Goal: Task Accomplishment & Management: Use online tool/utility

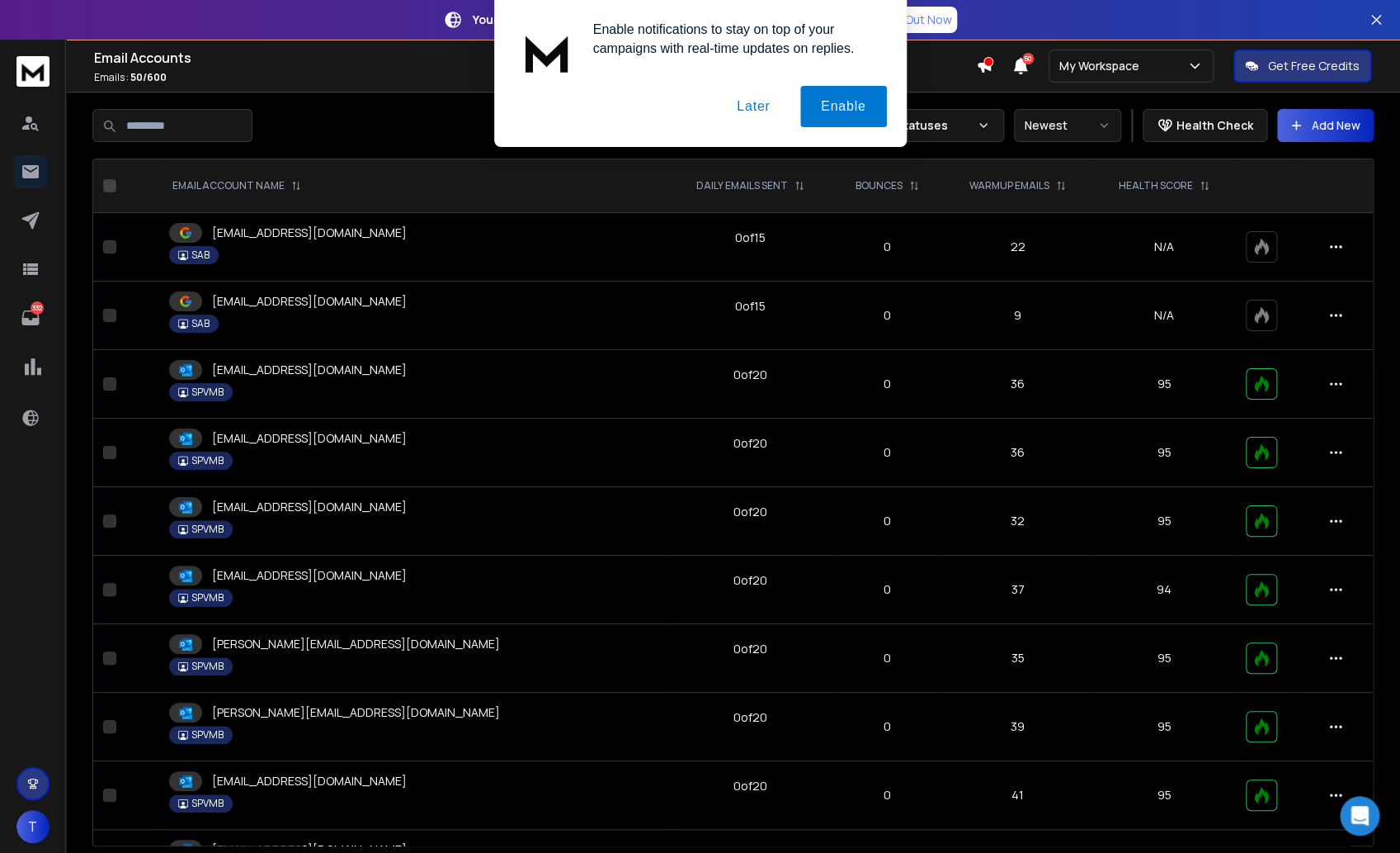
click at [756, 102] on button "Later" at bounding box center [753, 106] width 75 height 41
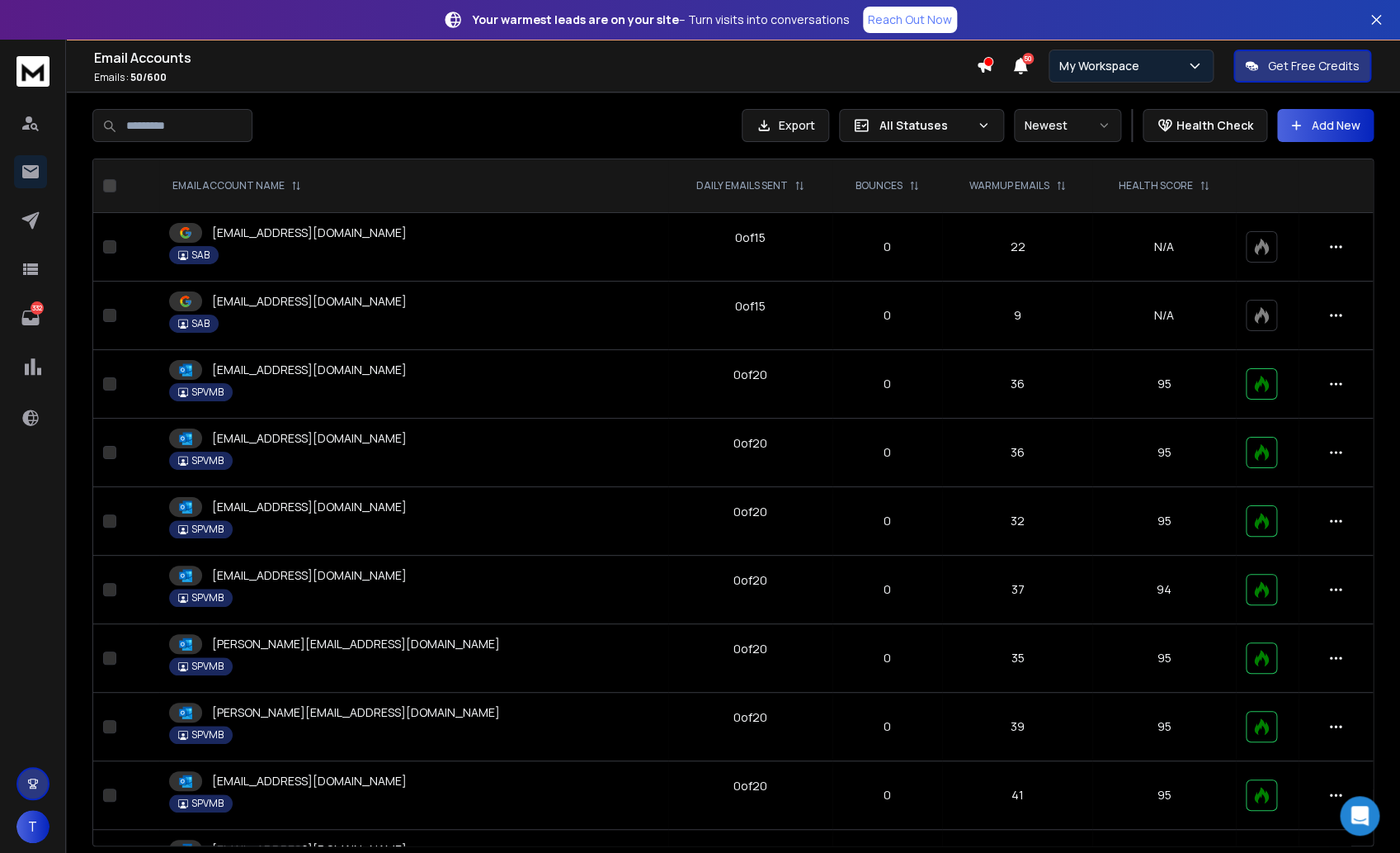
click at [1161, 75] on button "My Workspace" at bounding box center [1131, 65] width 165 height 33
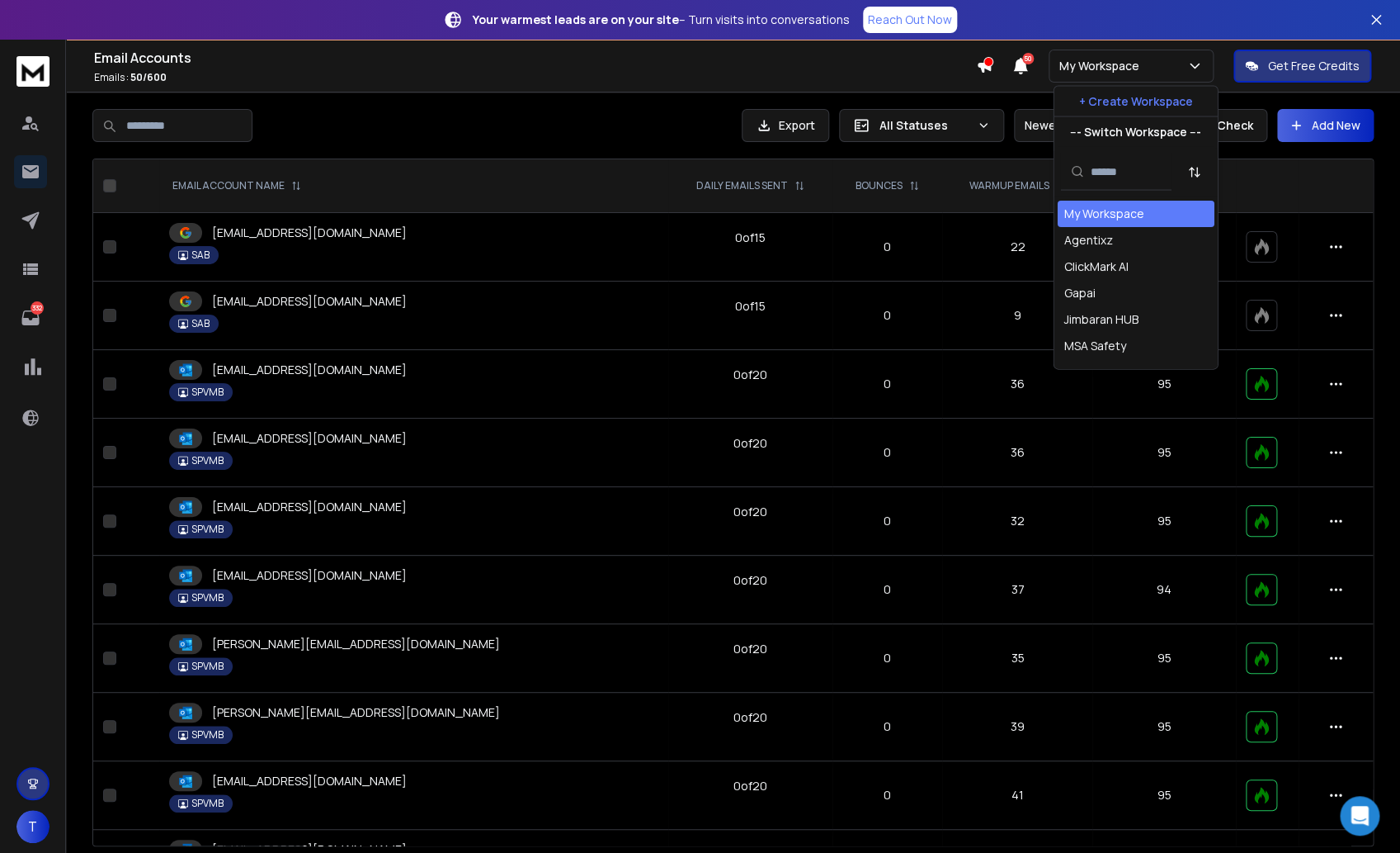
click at [1112, 166] on input "text" at bounding box center [1126, 171] width 71 height 36
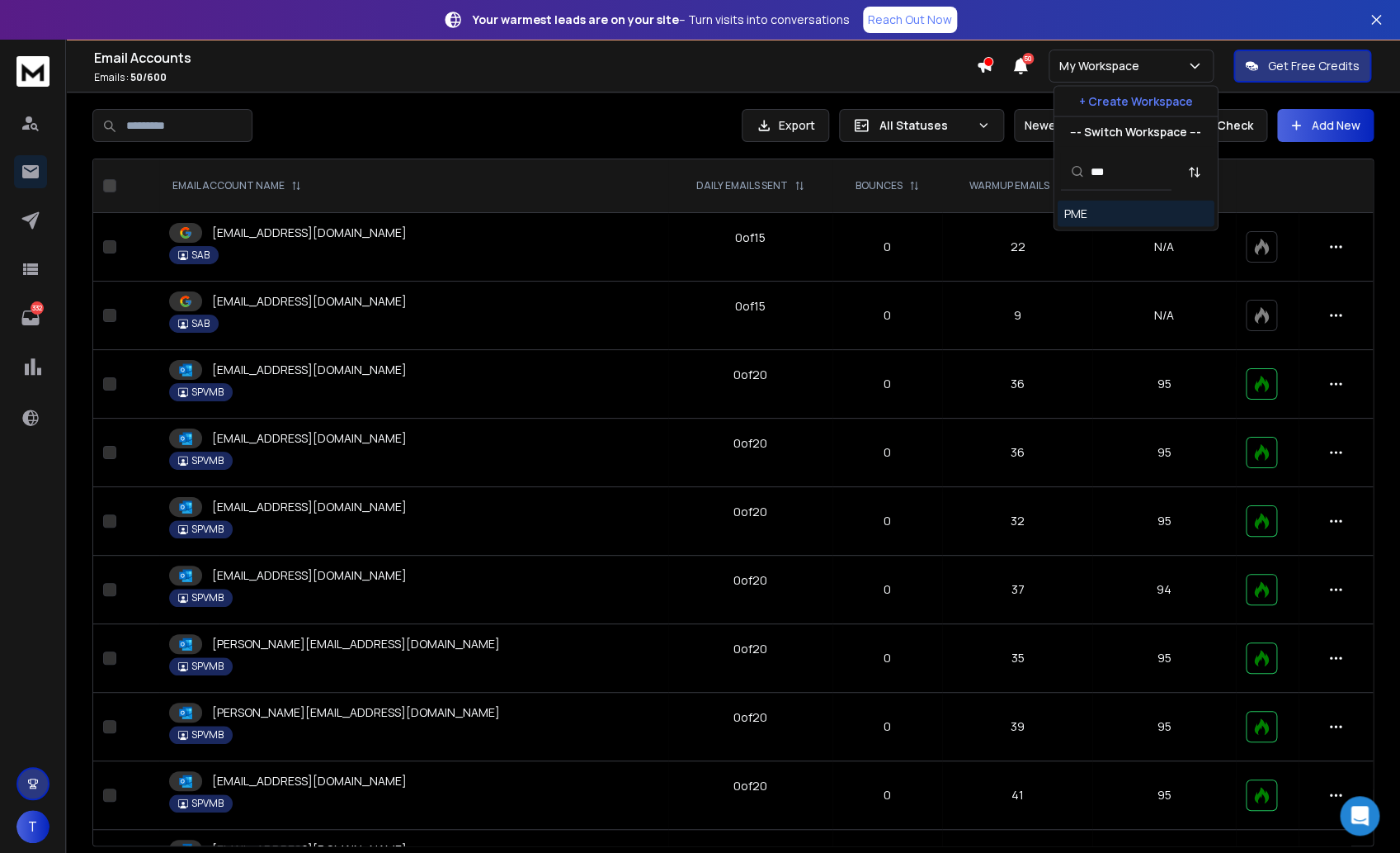
type input "***"
click at [1102, 211] on div "PME" at bounding box center [1136, 213] width 157 height 26
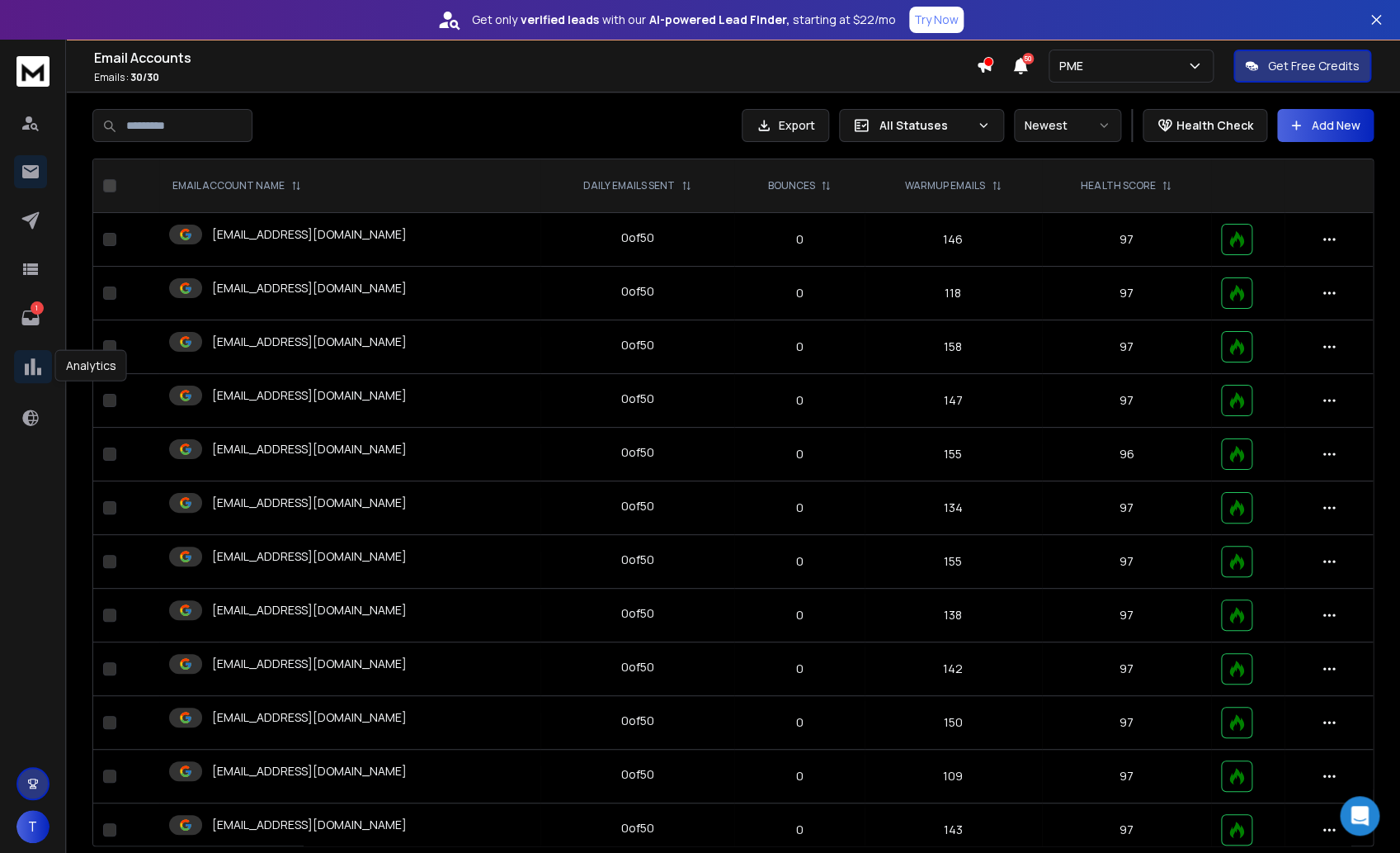
click at [31, 370] on icon at bounding box center [34, 367] width 17 height 17
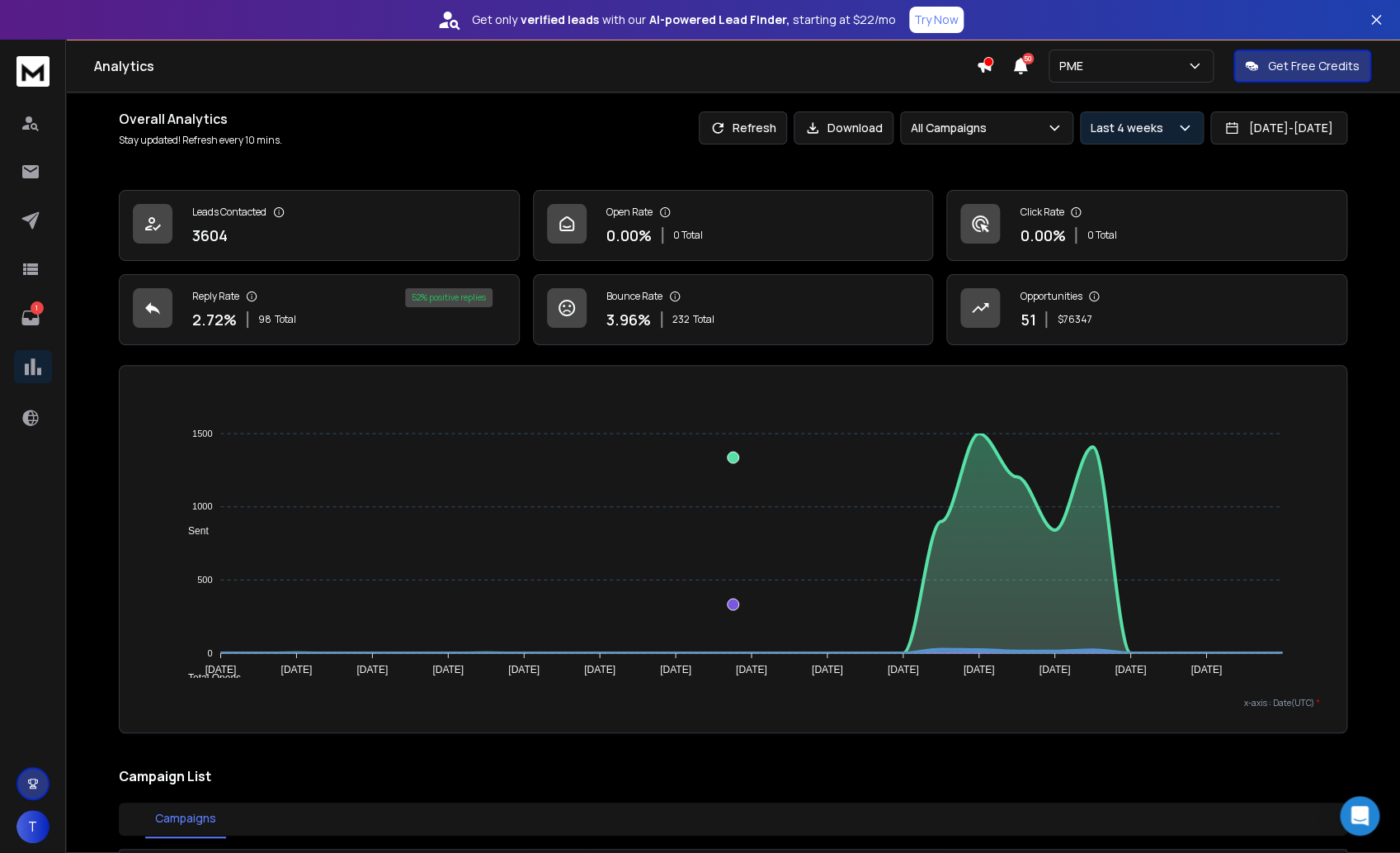
click at [1108, 129] on p "Last 4 weeks" at bounding box center [1130, 128] width 79 height 17
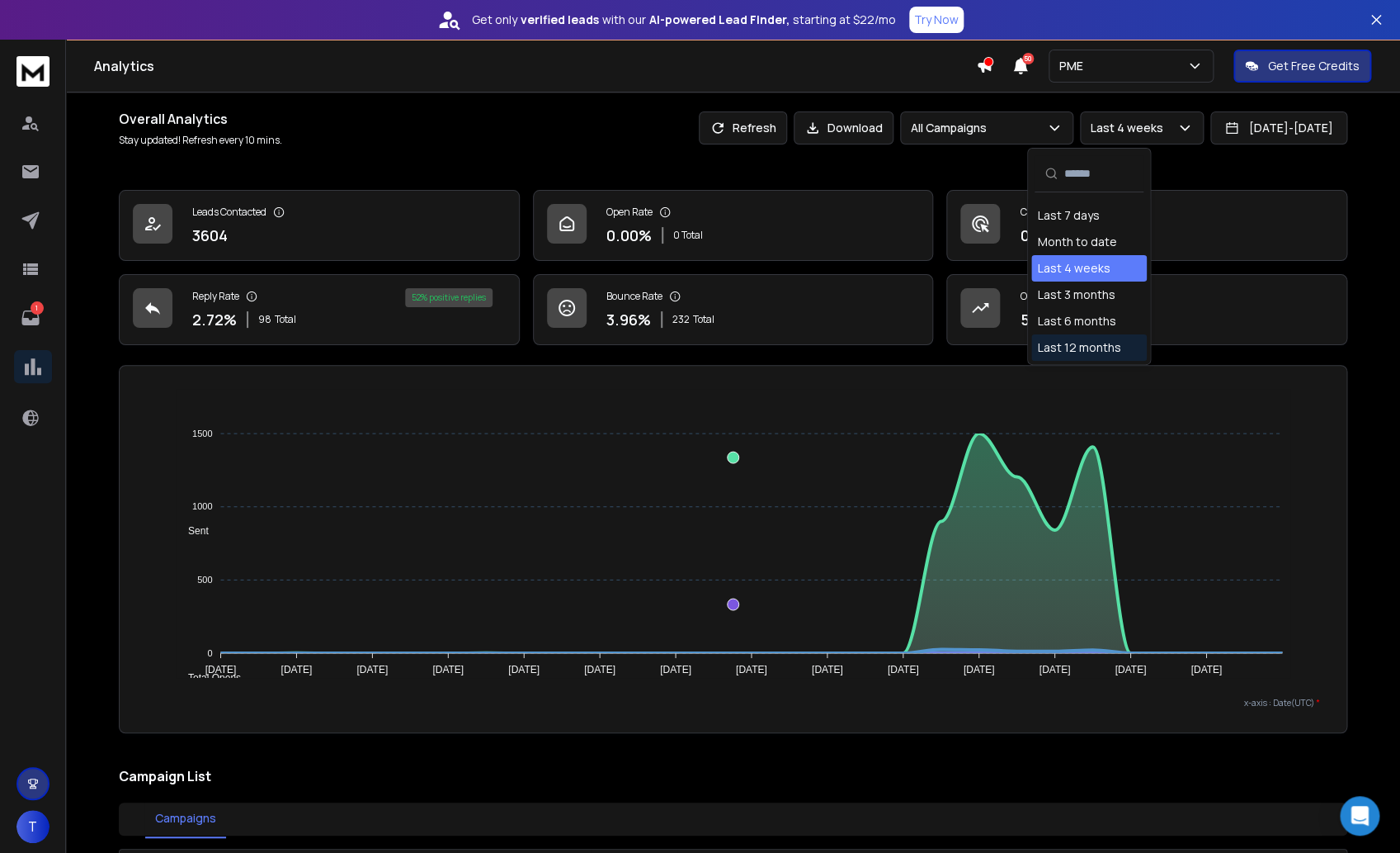
click at [1097, 349] on div "Last 12 months" at bounding box center [1079, 348] width 83 height 17
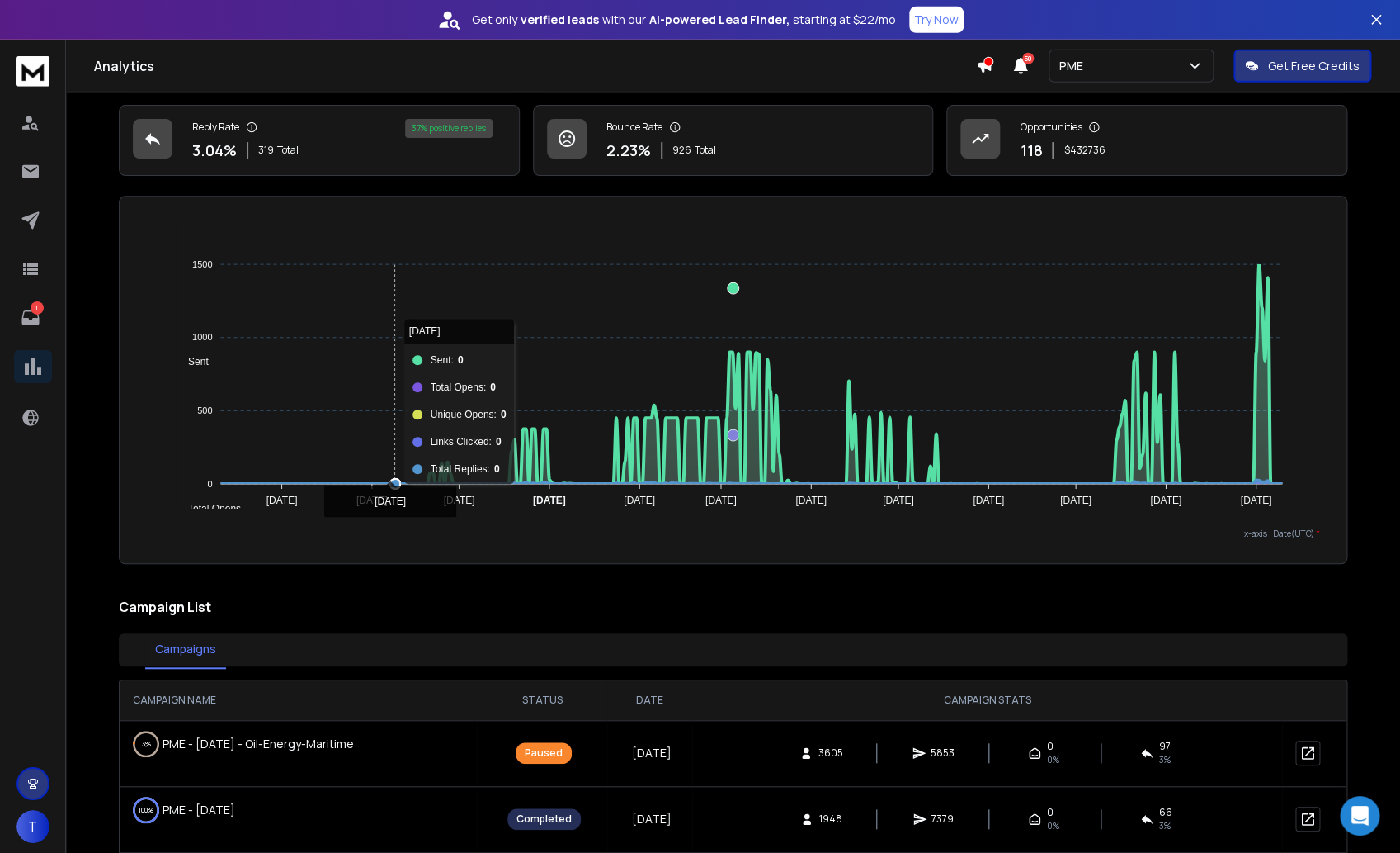
scroll to position [450, 0]
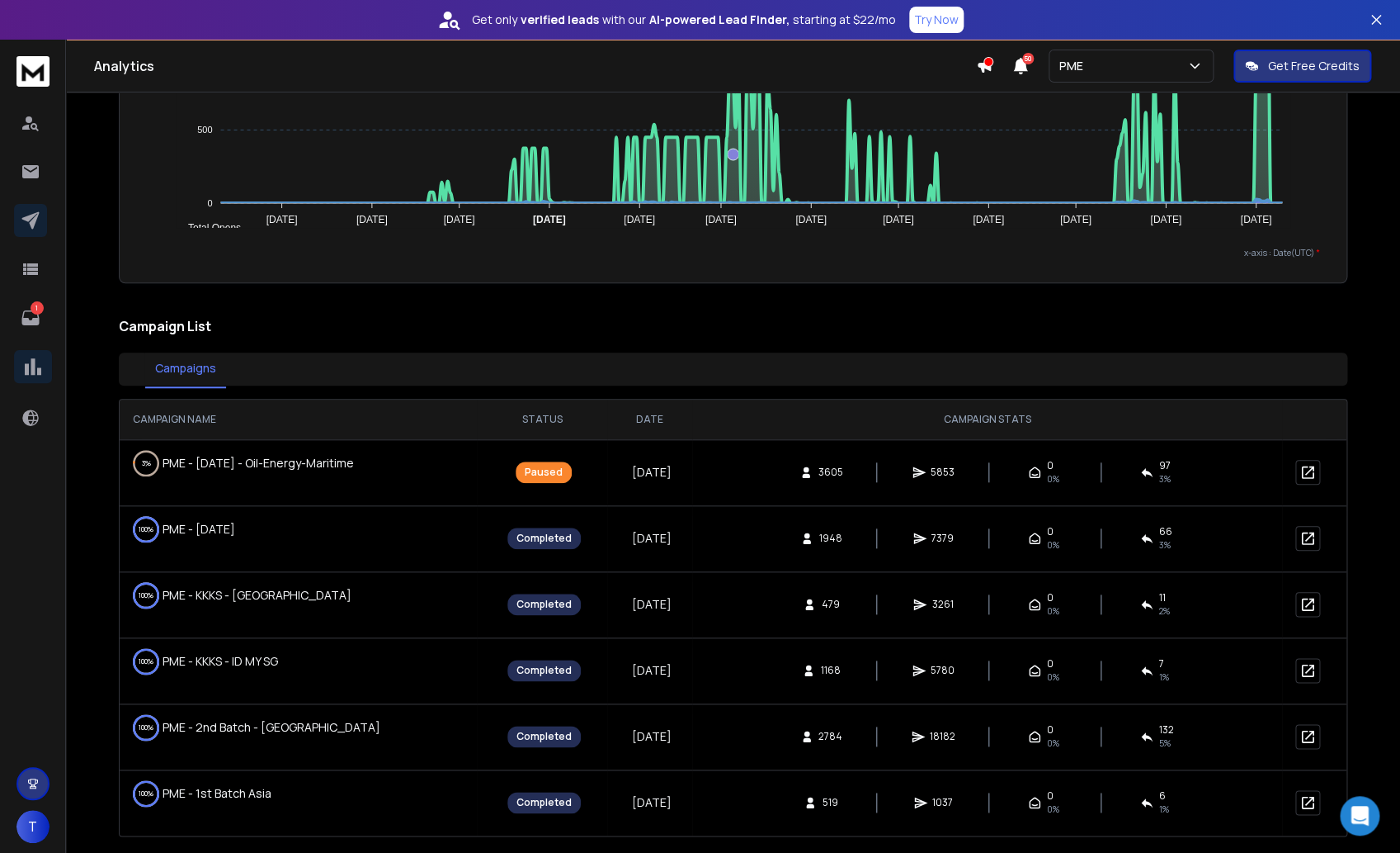
click at [43, 226] on link at bounding box center [30, 220] width 33 height 33
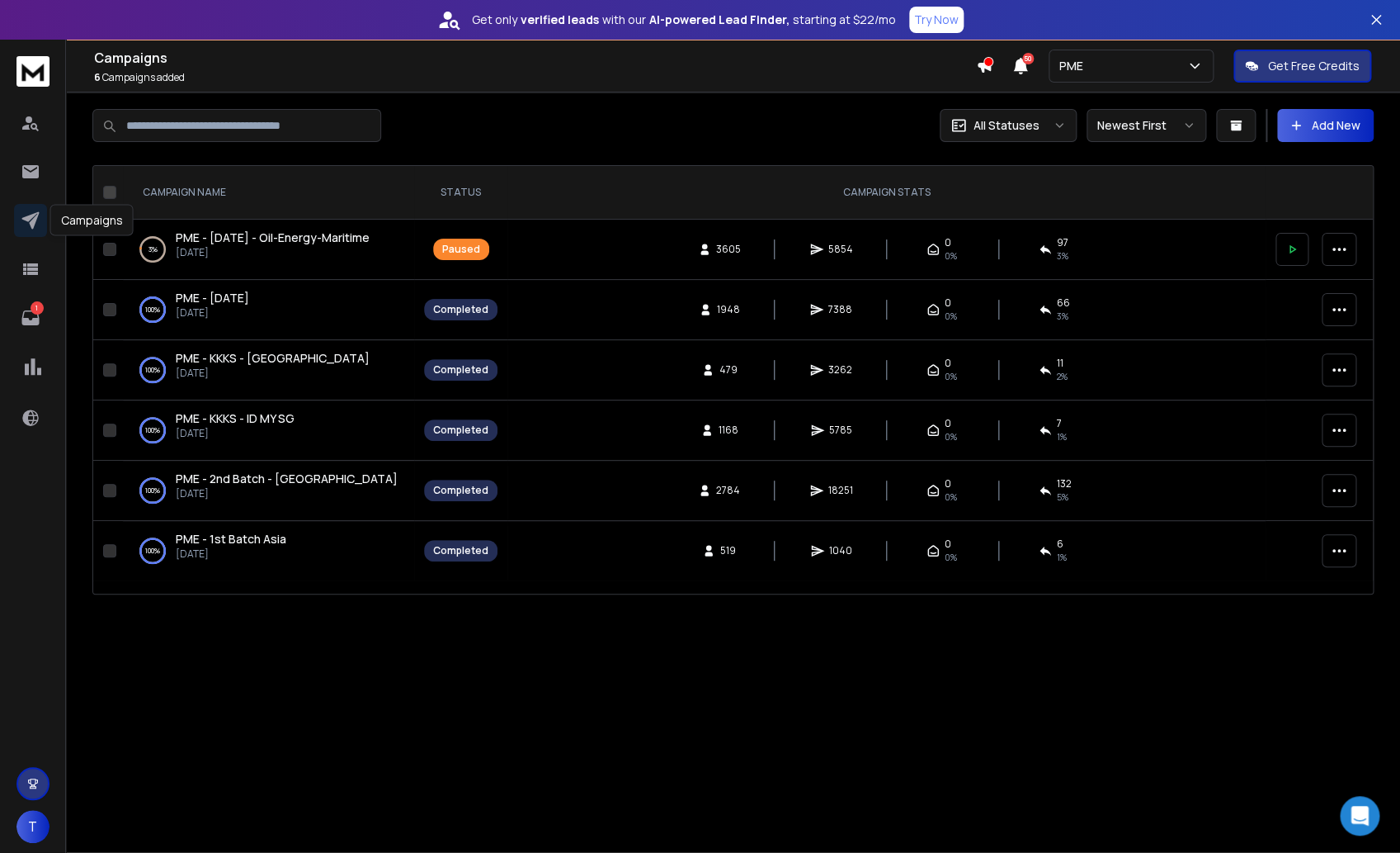
click at [289, 237] on span "PME - [DATE] - Oil-Energy-Maritime" at bounding box center [272, 237] width 194 height 16
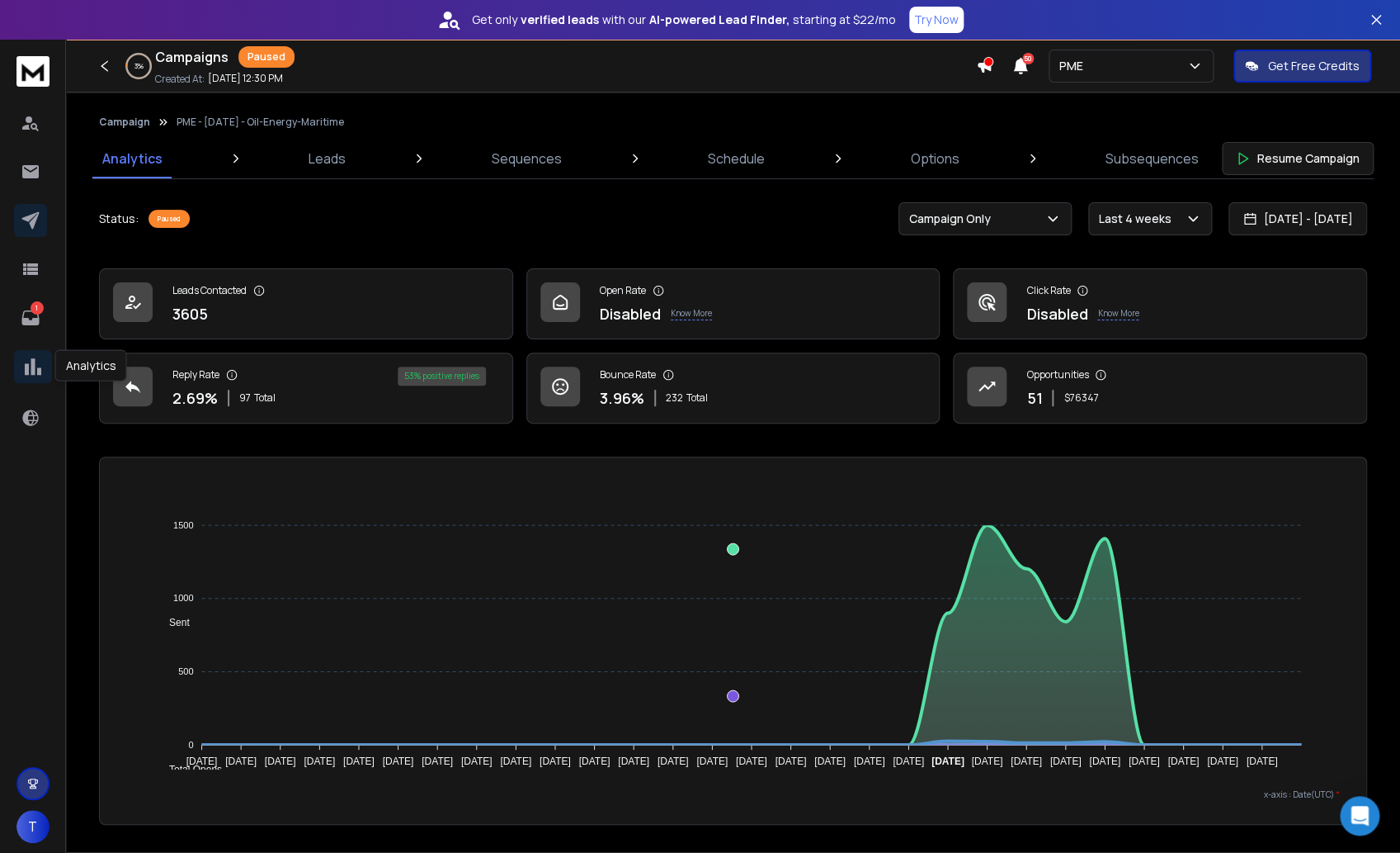
click at [31, 364] on icon at bounding box center [34, 367] width 17 height 17
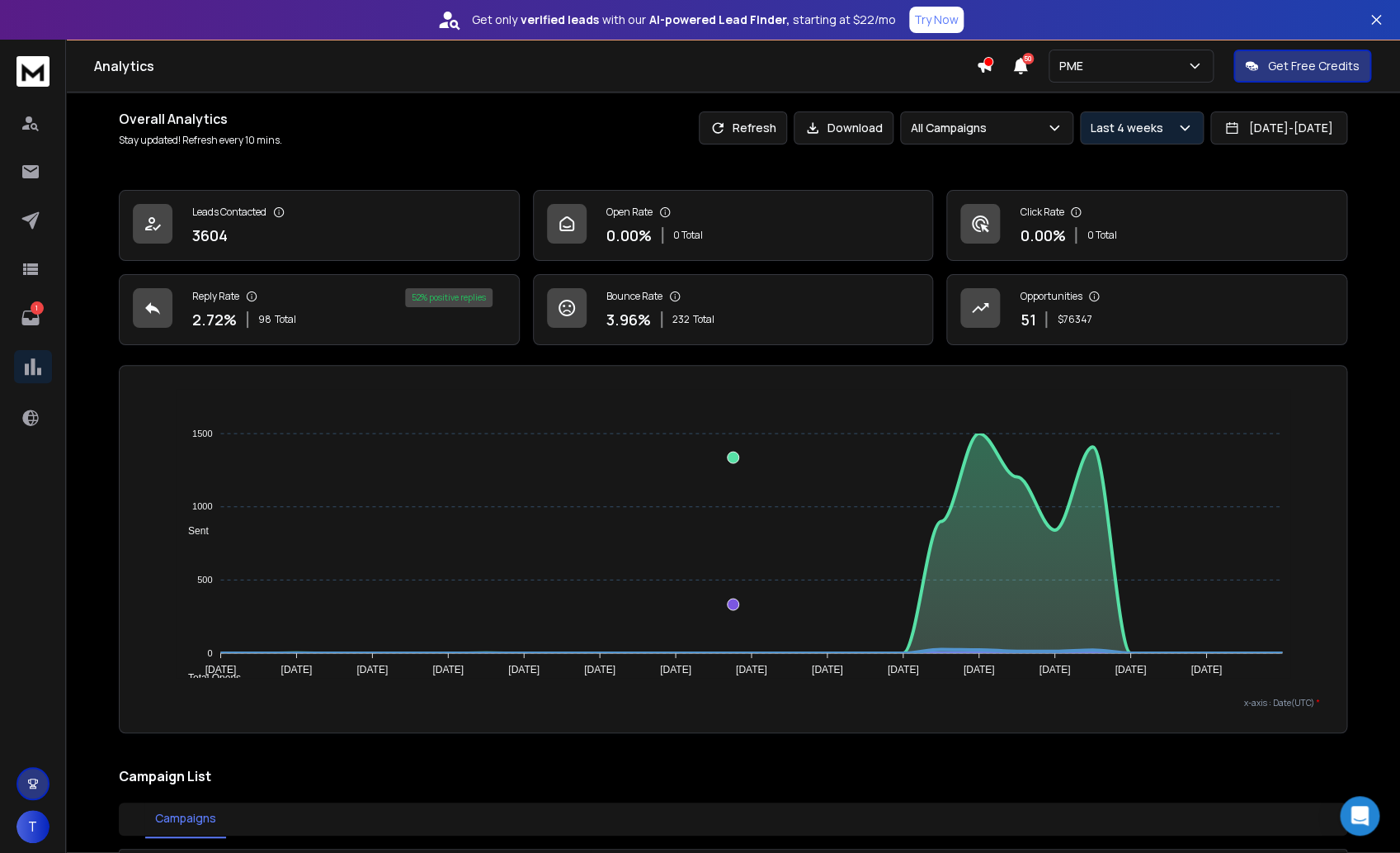
click at [1115, 129] on div "Last 4 weeks" at bounding box center [1142, 128] width 102 height 17
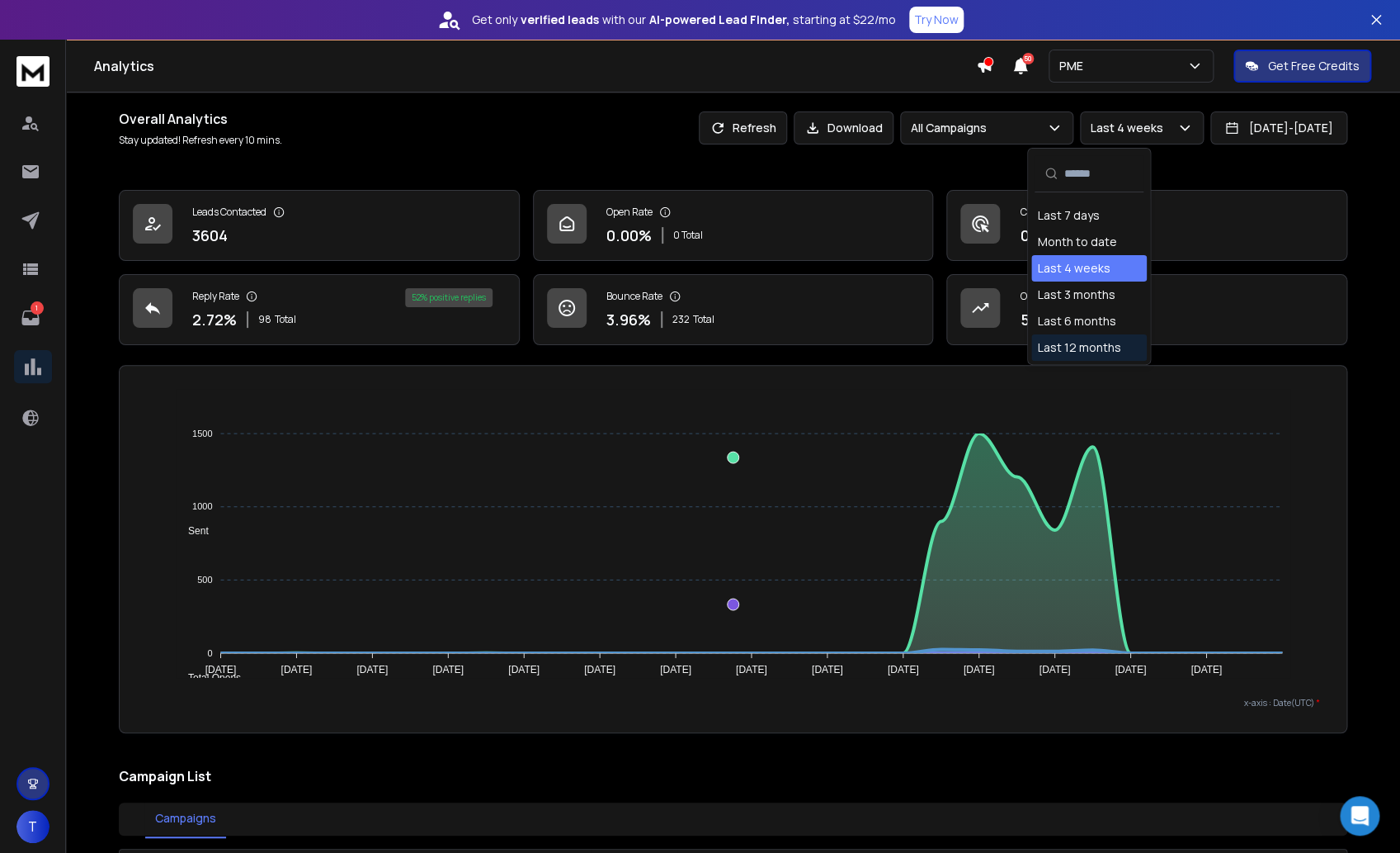
click at [1073, 356] on div "Last 12 months" at bounding box center [1089, 347] width 116 height 26
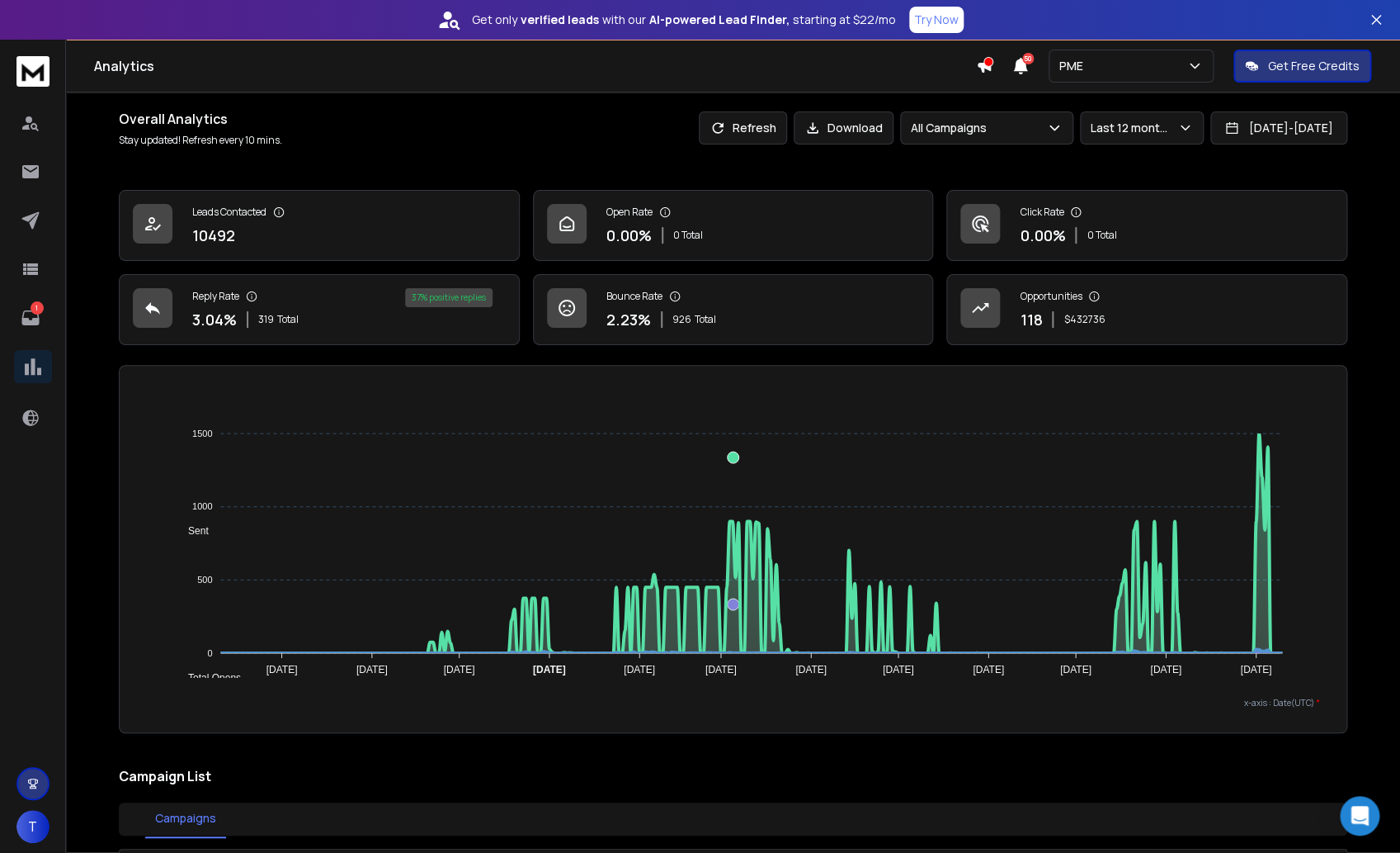
click at [1073, 356] on div "Leads Contacted 10492 Open Rate 0.00 % 0 Total Click Rate 0.00 % 0 Total Reply …" at bounding box center [734, 461] width 1229 height 544
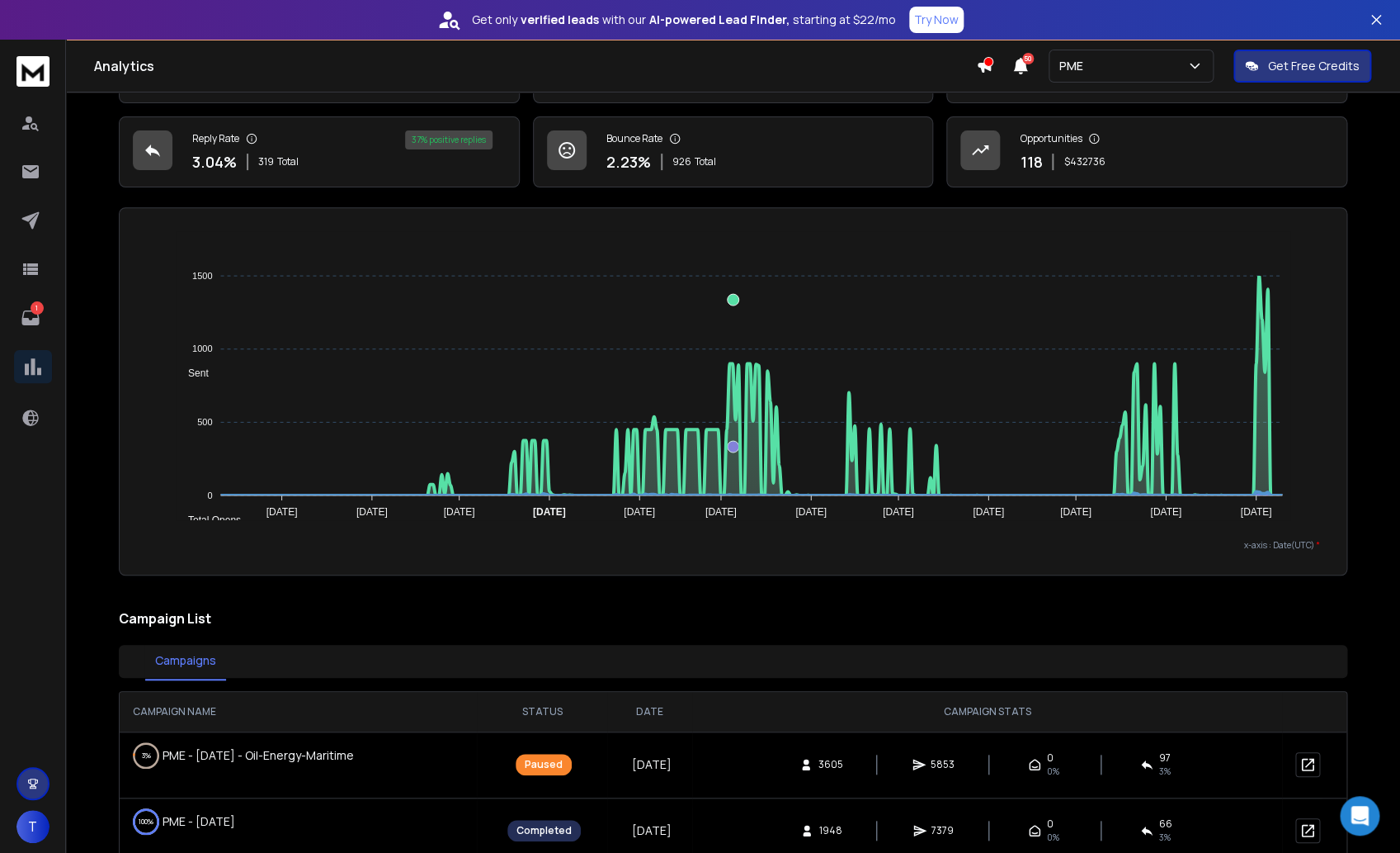
scroll to position [450, 0]
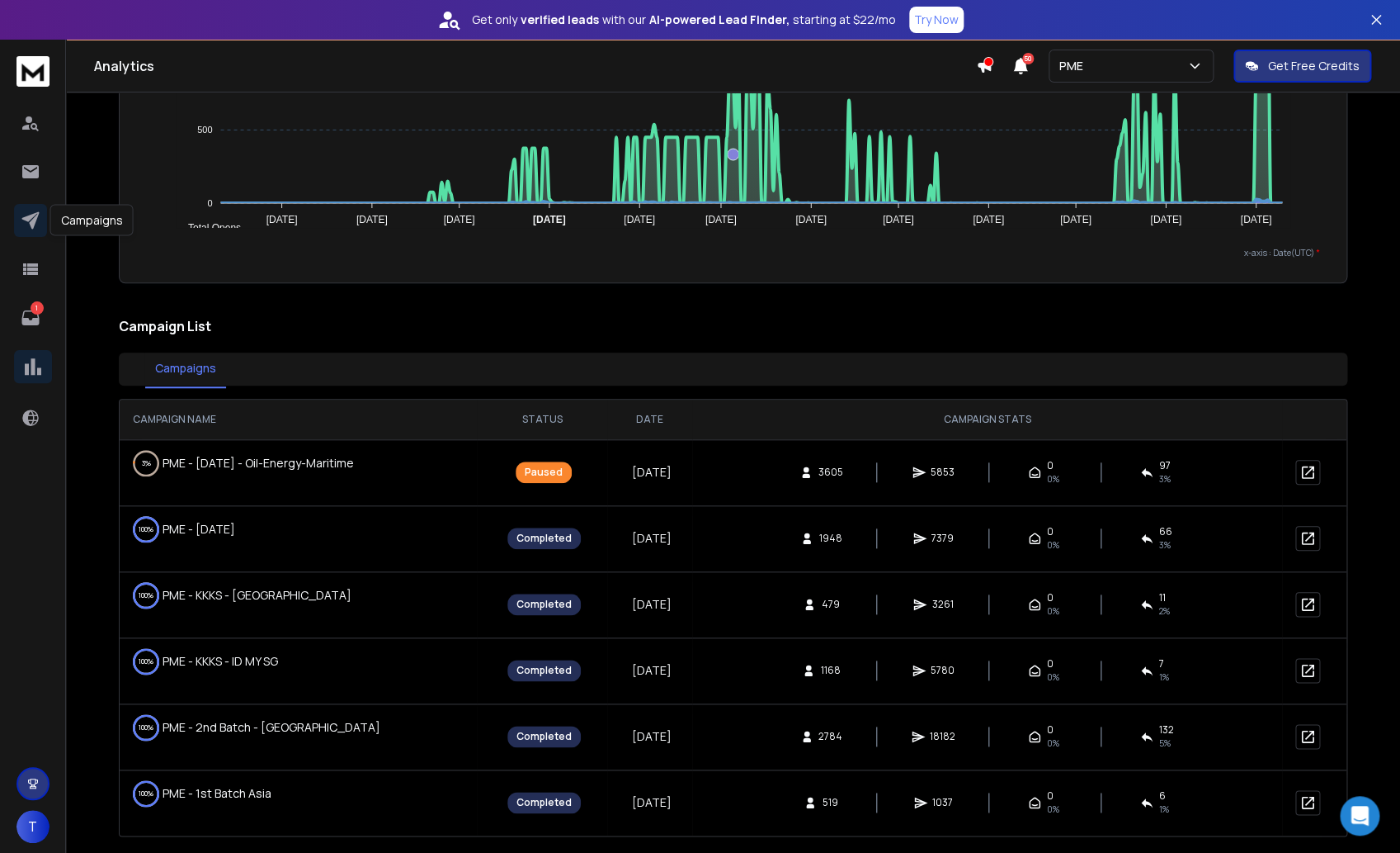
click at [29, 212] on icon at bounding box center [31, 221] width 20 height 20
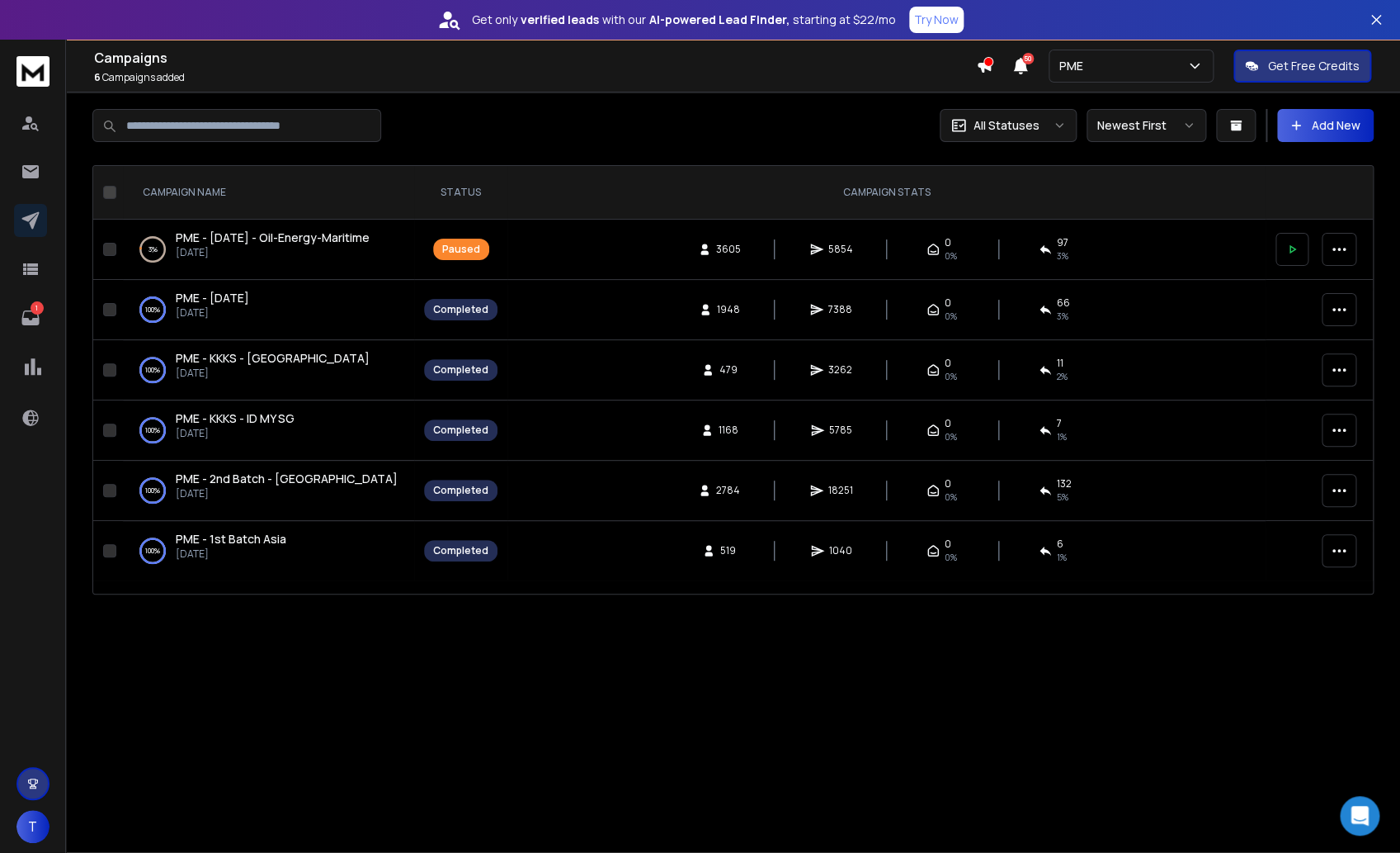
click at [309, 241] on span "PME - [DATE] - Oil-Energy-Maritime" at bounding box center [272, 237] width 194 height 16
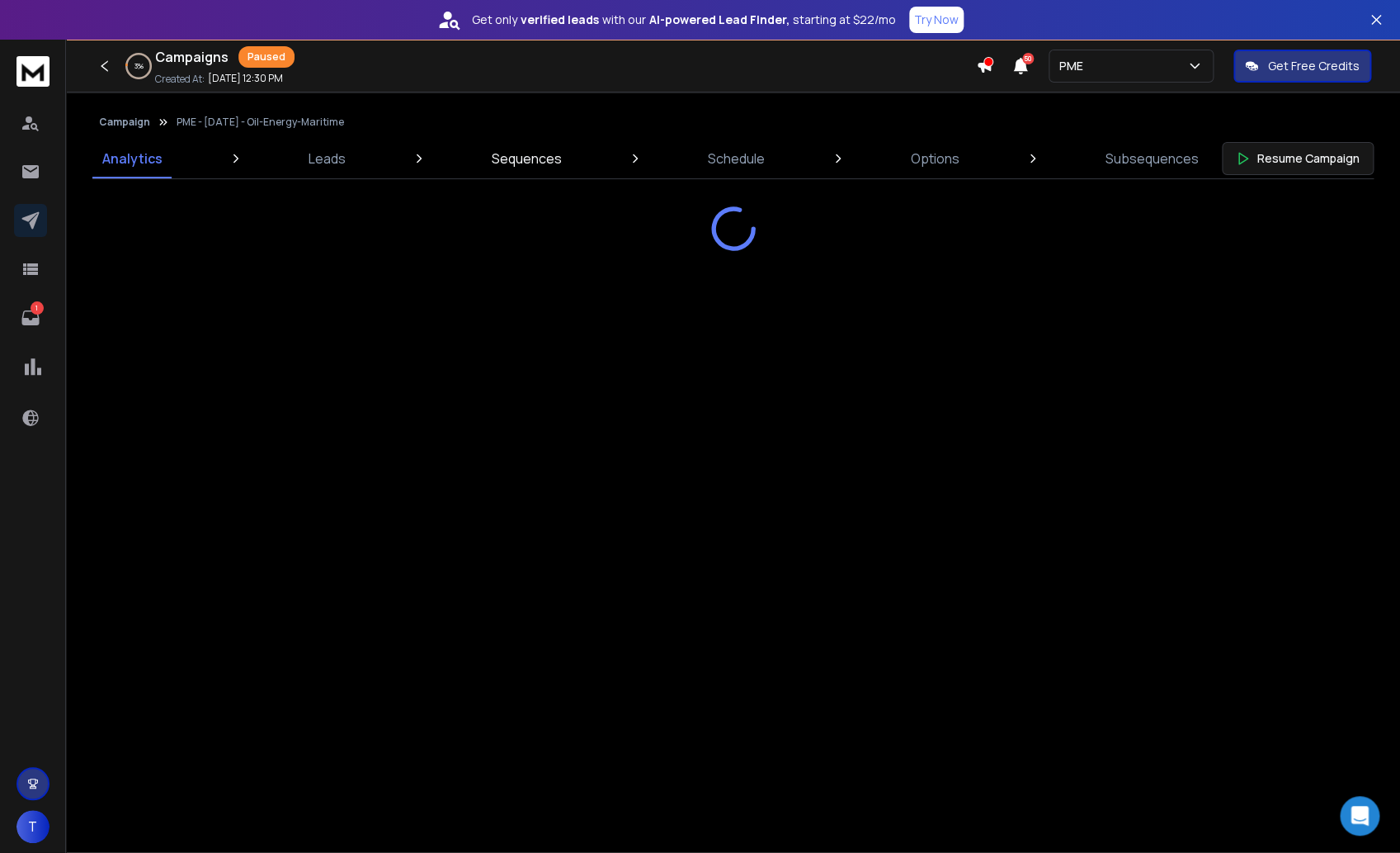
click at [521, 163] on p "Sequences" at bounding box center [527, 159] width 70 height 20
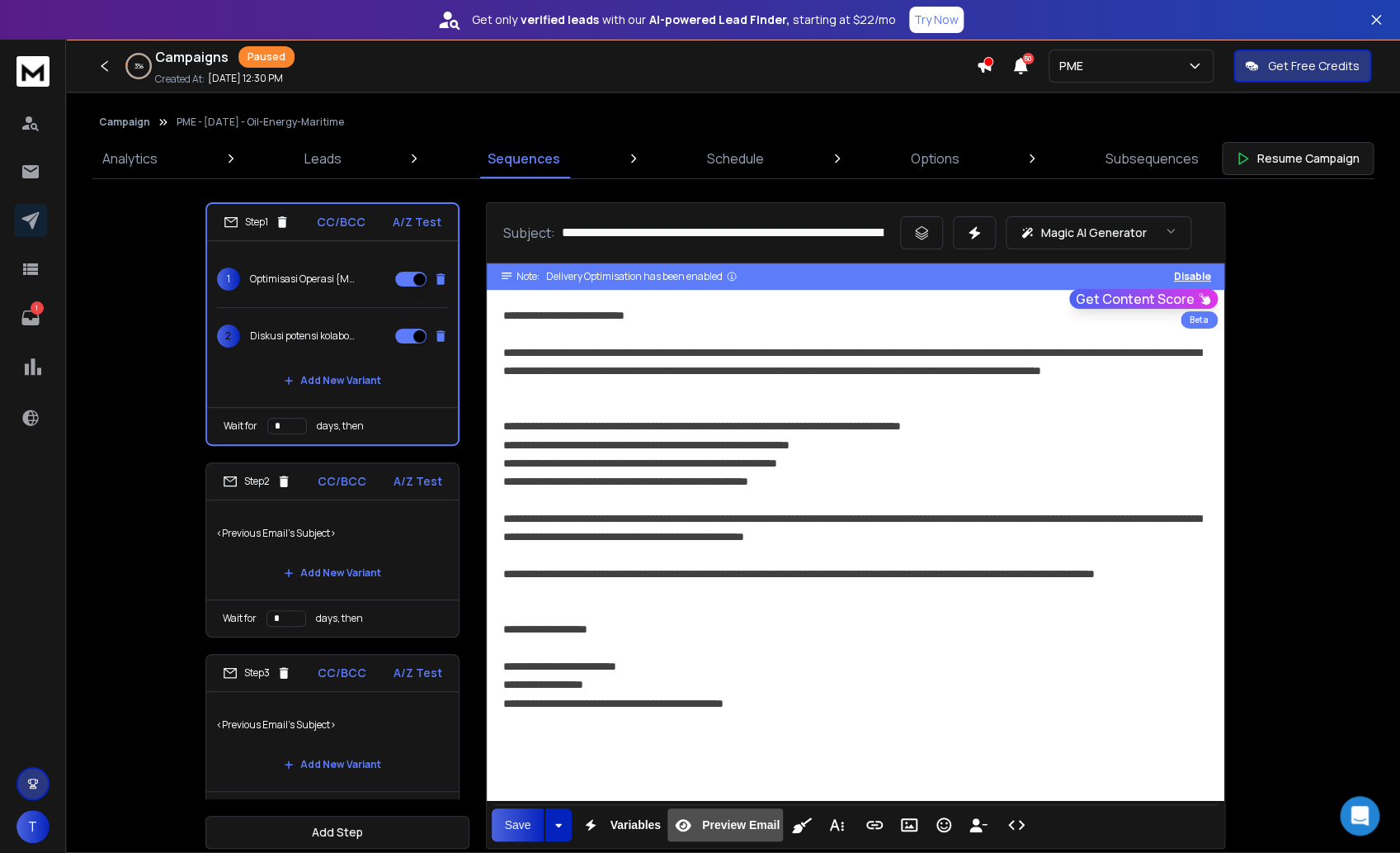
click at [713, 811] on button "Preview Email Preview Email" at bounding box center [725, 824] width 116 height 33
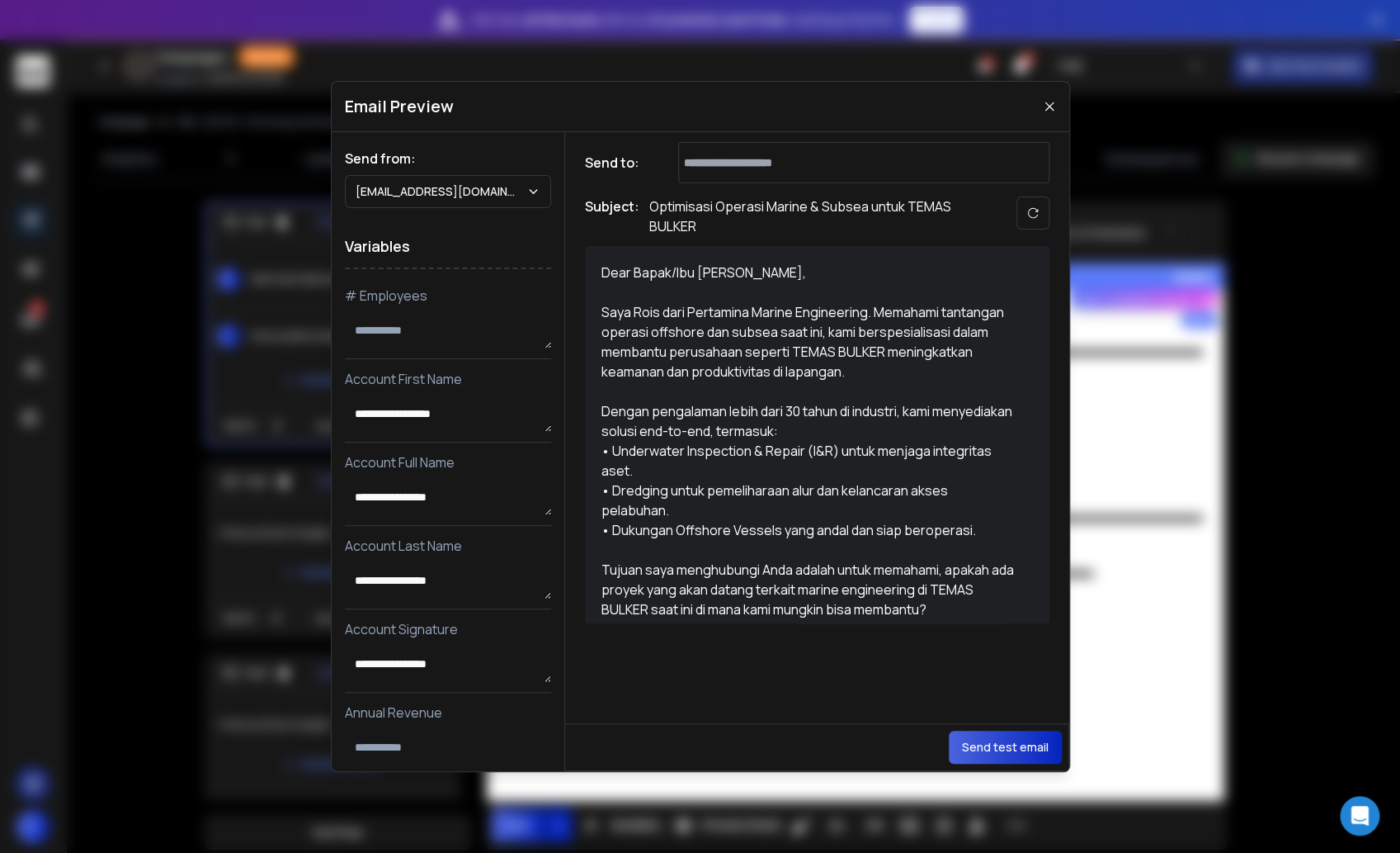
click at [1133, 673] on div "**********" at bounding box center [700, 426] width 1400 height 724
click at [1041, 107] on div "Email Preview" at bounding box center [701, 106] width 738 height 49
click at [1045, 107] on icon at bounding box center [1050, 107] width 13 height 13
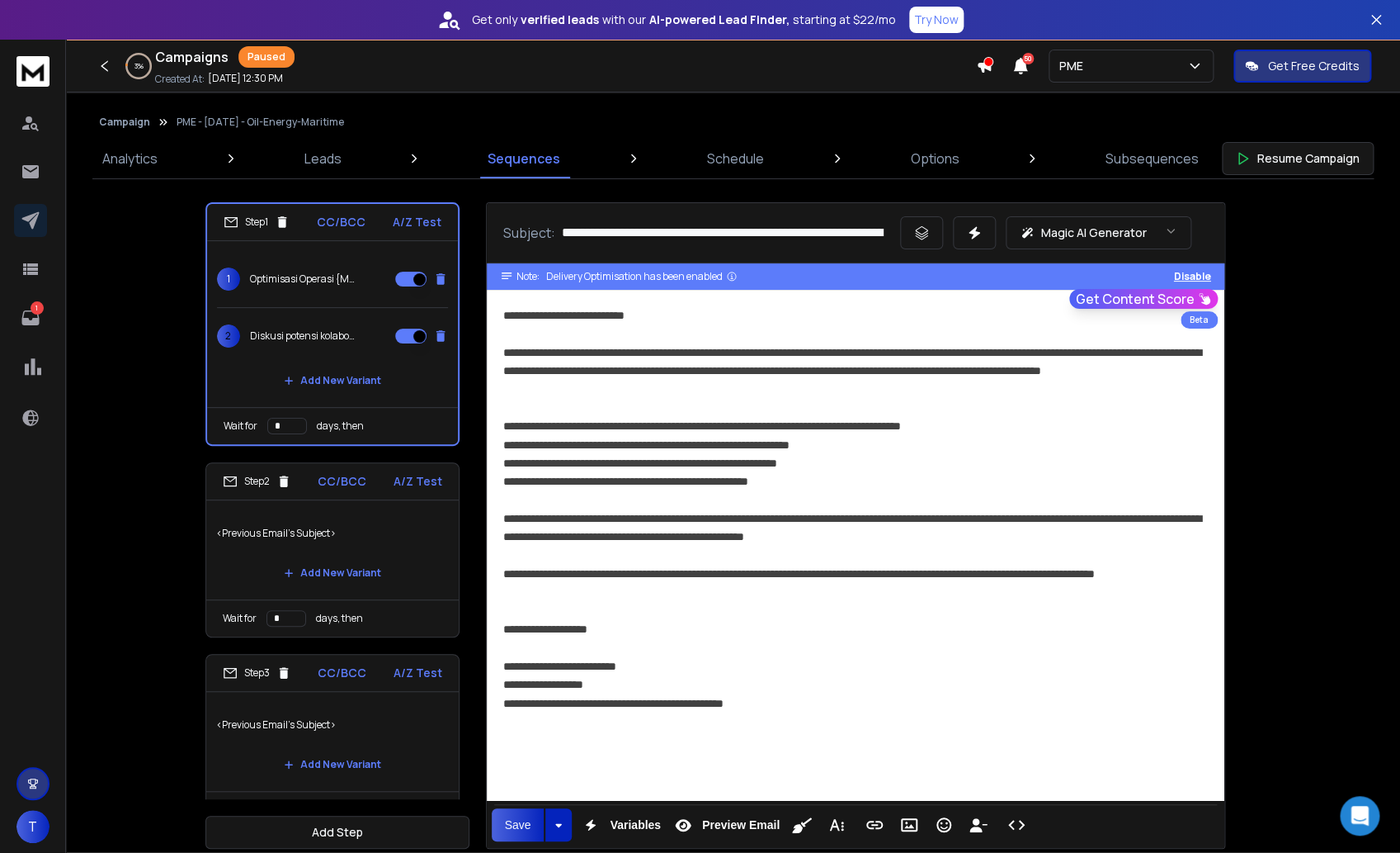
click at [306, 533] on p "<Previous Email's Subject>" at bounding box center [333, 533] width 233 height 46
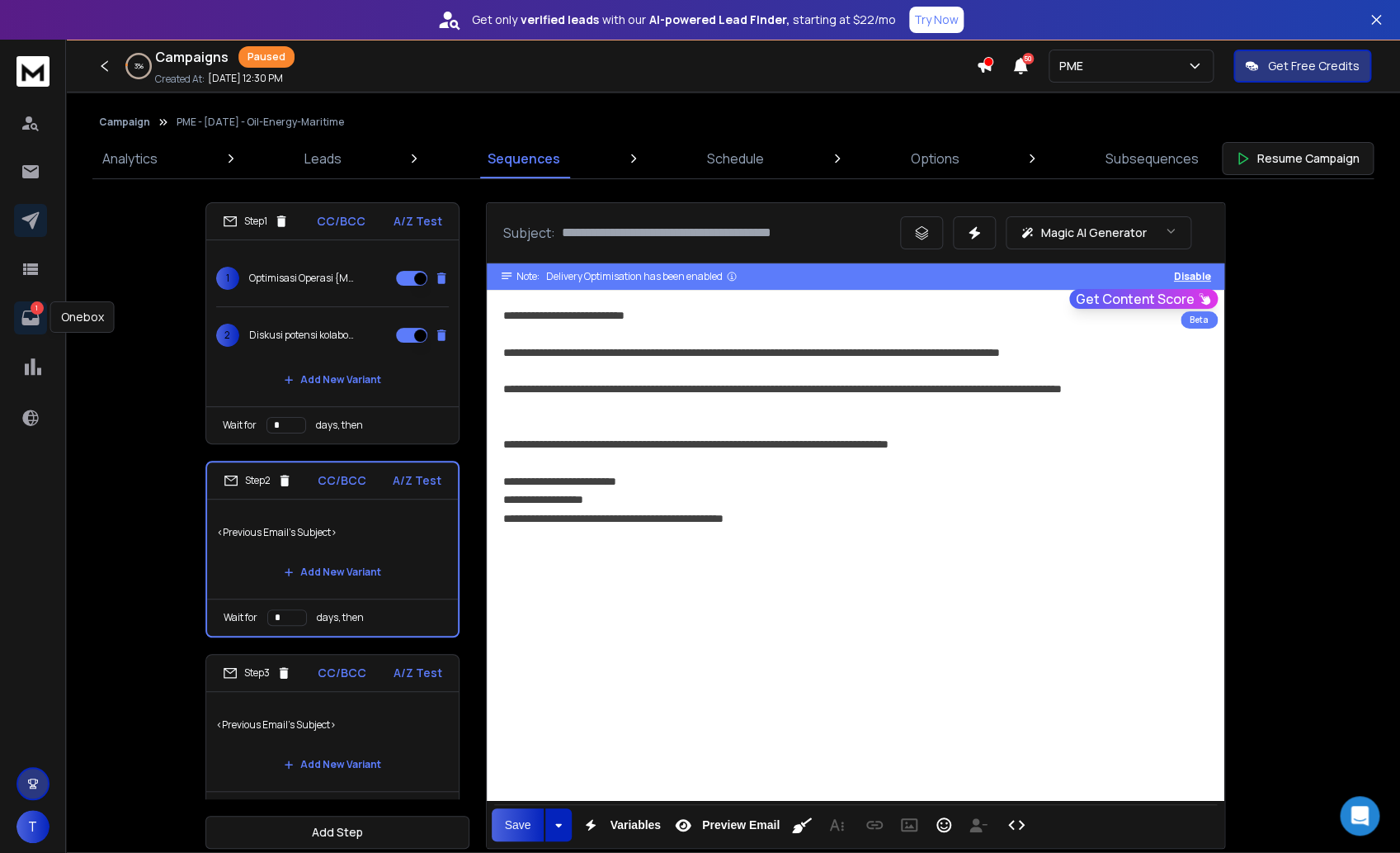
click at [29, 317] on icon at bounding box center [31, 318] width 20 height 20
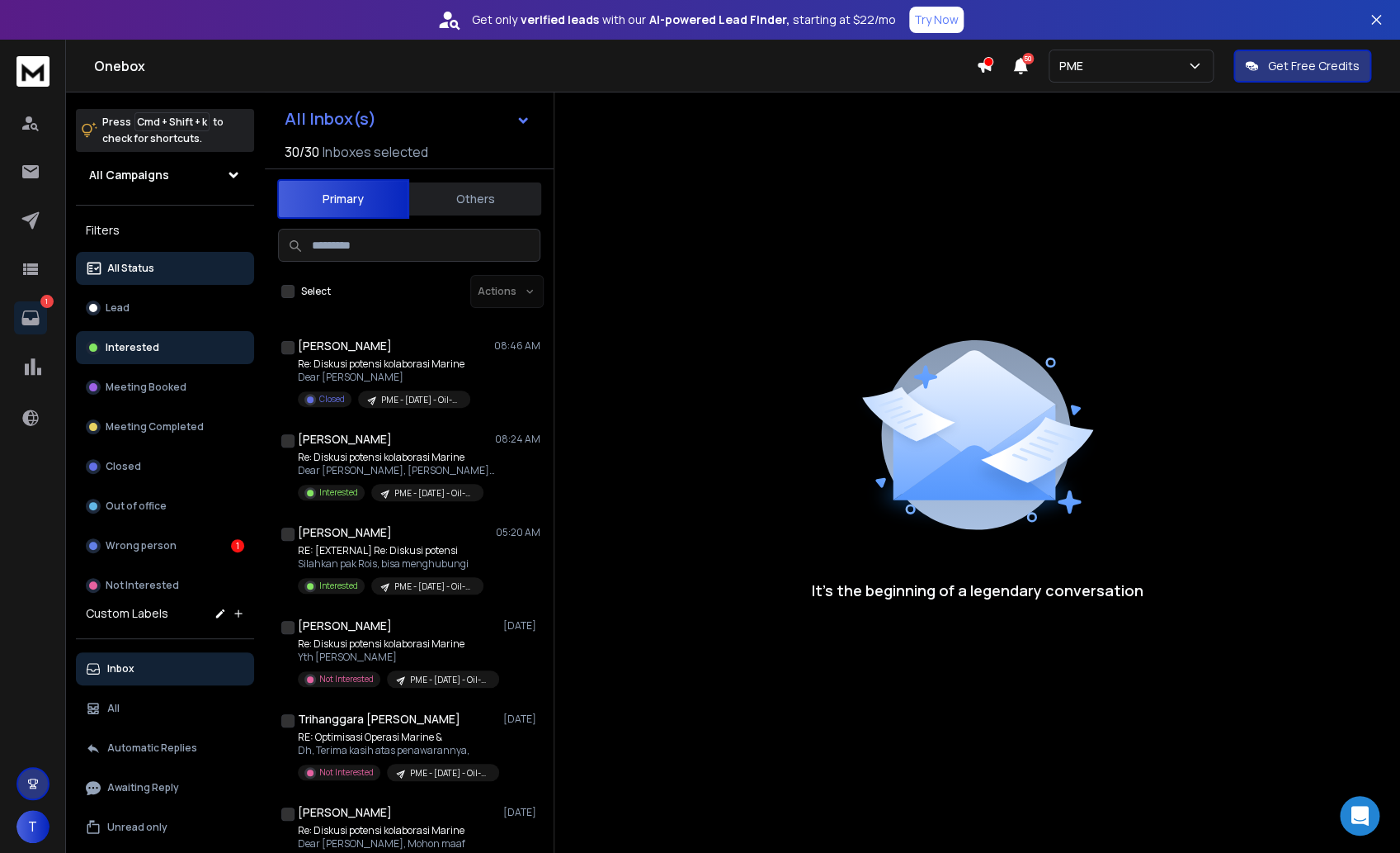
click at [146, 343] on p "Interested" at bounding box center [132, 348] width 54 height 13
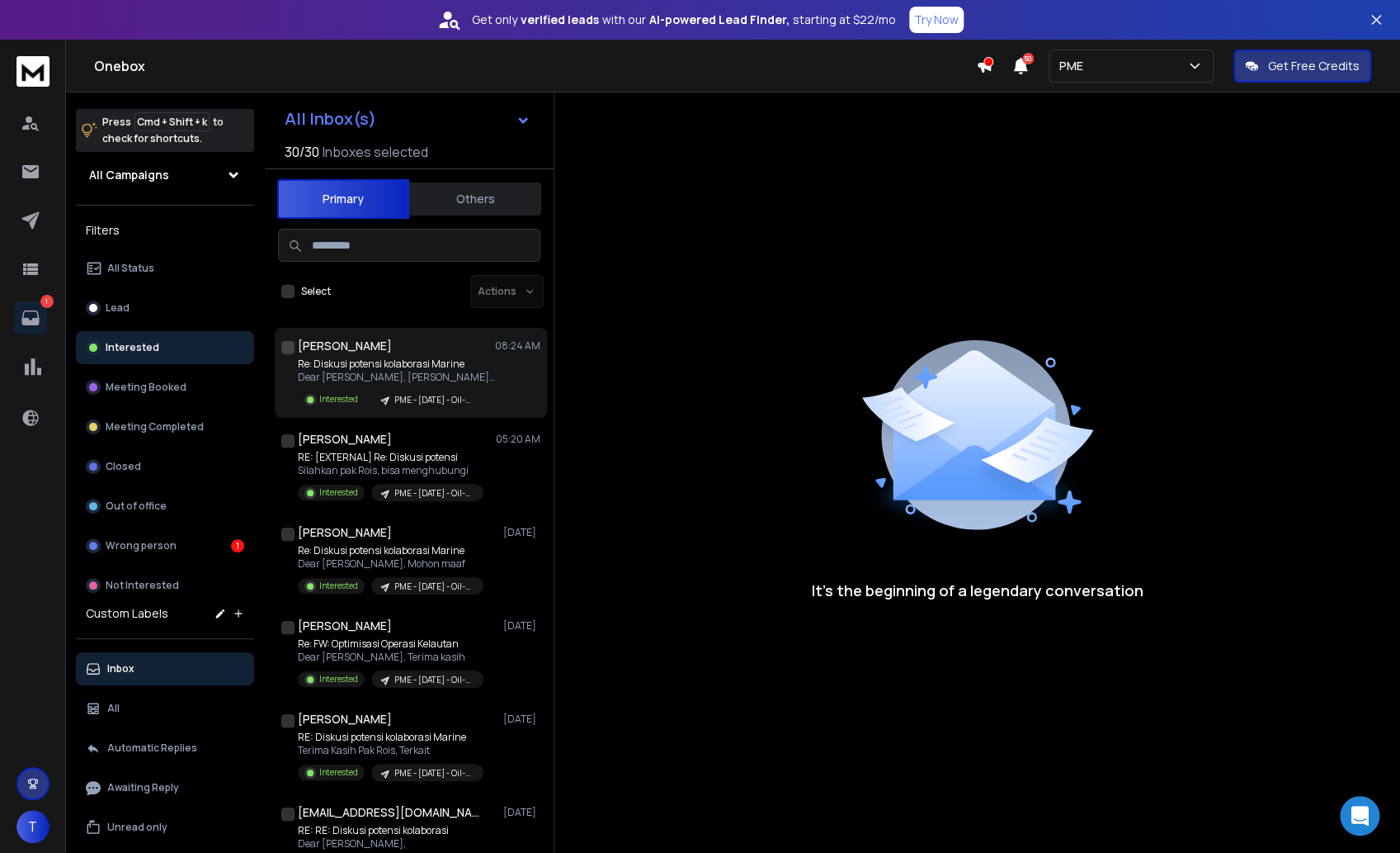
click at [420, 360] on p "Re: Diskusi potensi kolaborasi Marine" at bounding box center [397, 364] width 198 height 13
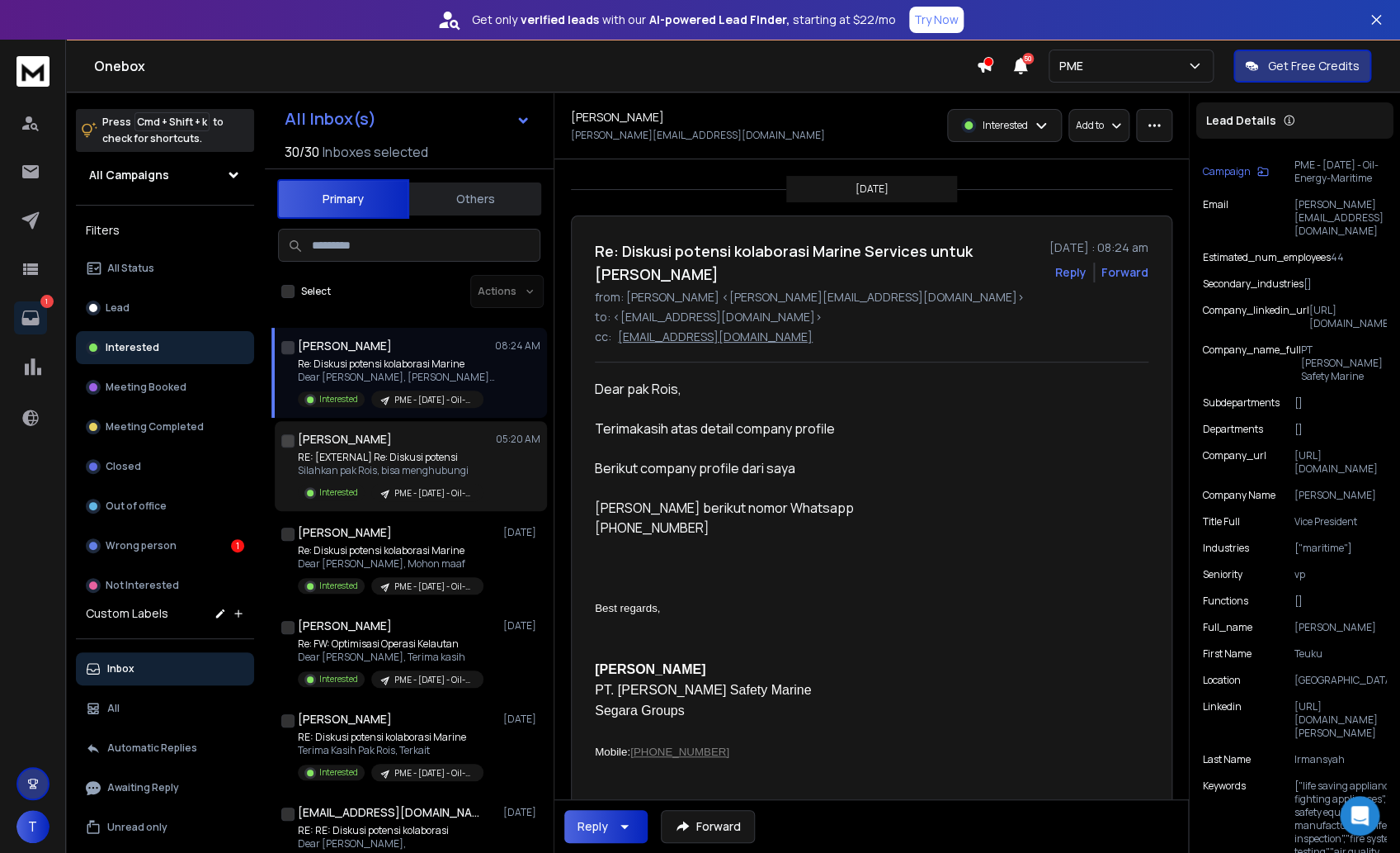
click at [414, 450] on div "Sulistiyadi 05:20 AM RE: [EXTERNAL] Re: Diskusi potensi Silahkan pak Rois, bisa…" at bounding box center [418, 466] width 242 height 70
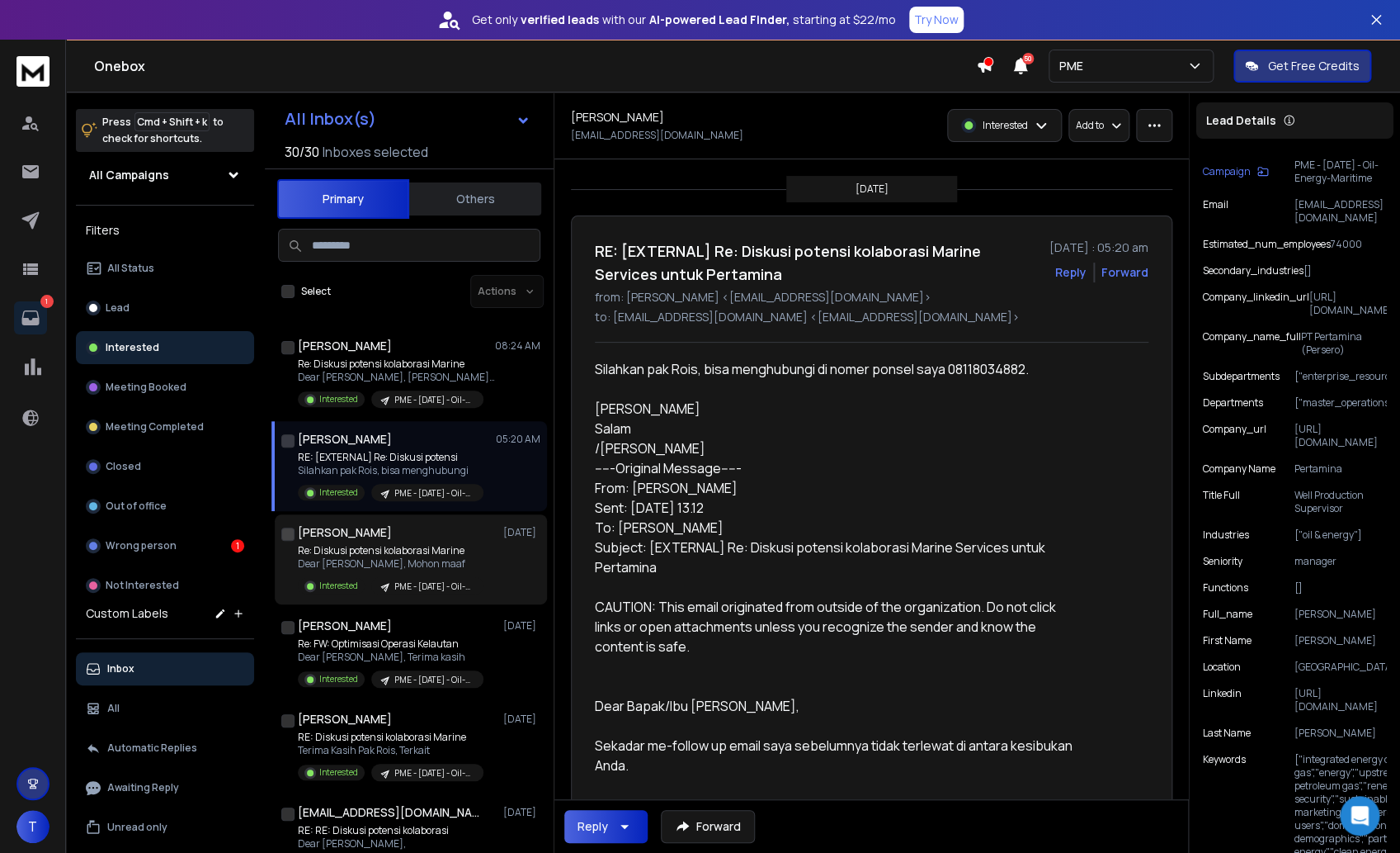
click at [416, 555] on p "Re: Diskusi potensi kolaborasi Marine" at bounding box center [390, 551] width 185 height 13
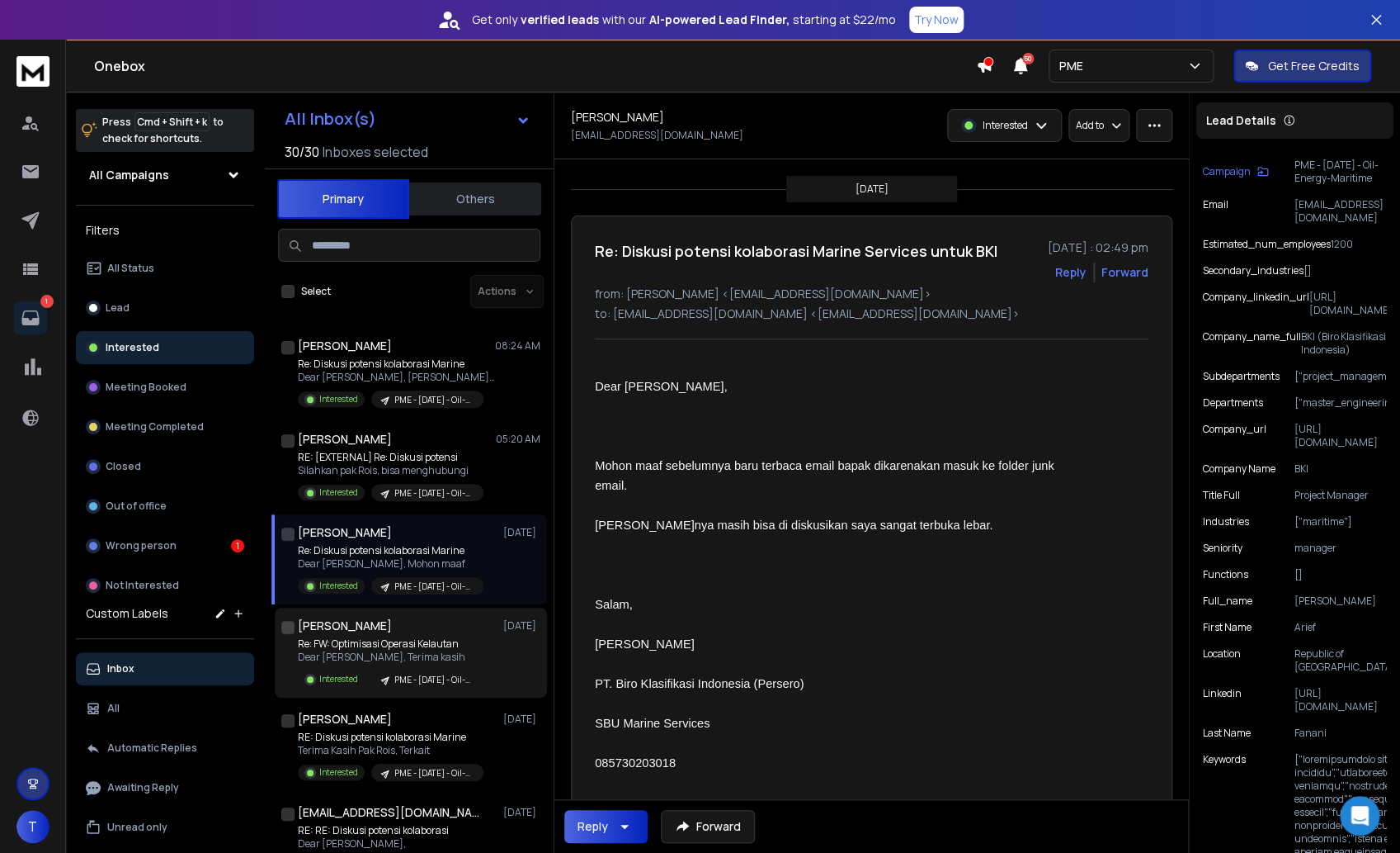
click at [400, 657] on p "Dear [PERSON_NAME], Terima kasih" at bounding box center [390, 658] width 185 height 13
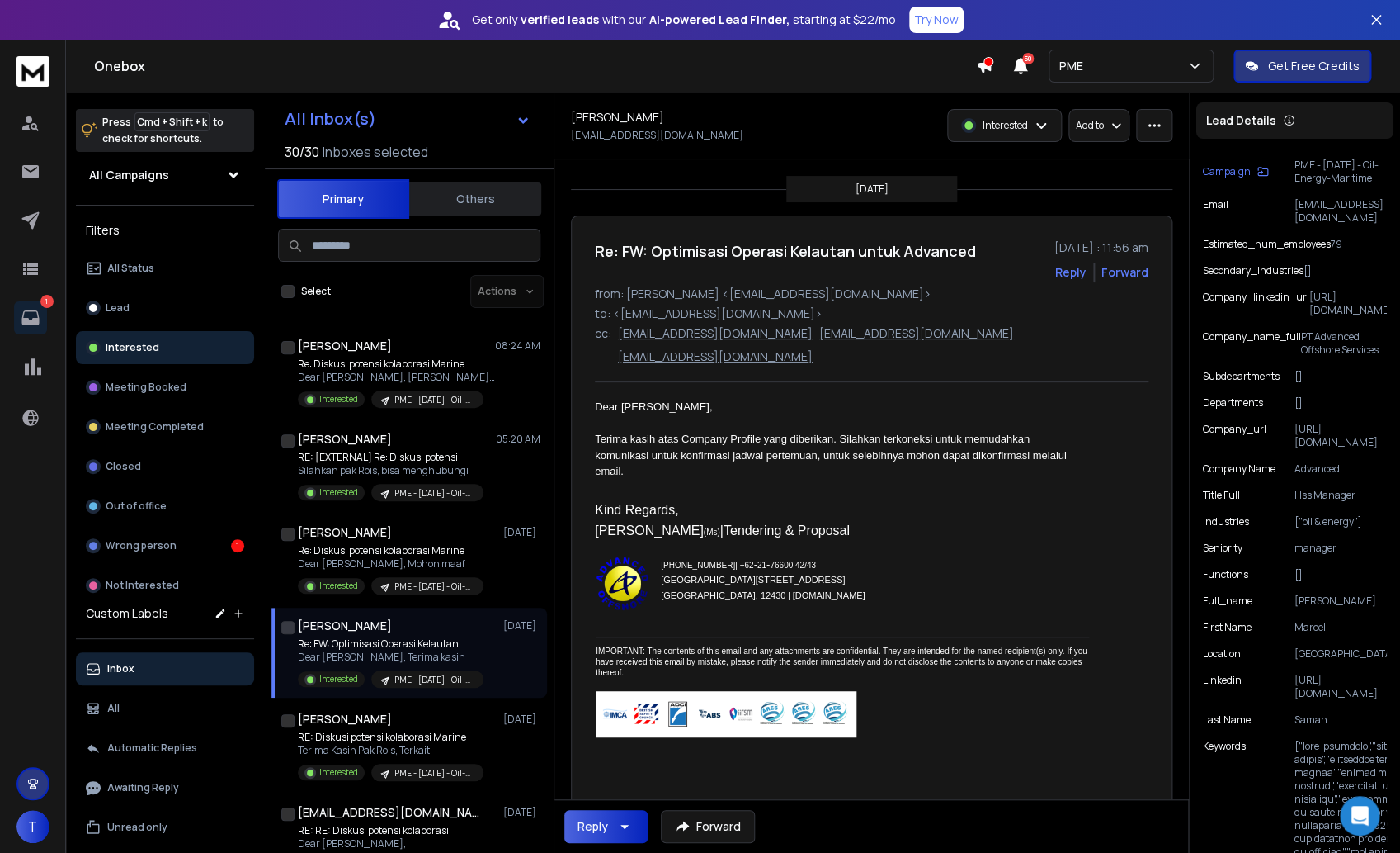
click at [816, 299] on p "from: [PERSON_NAME] <[EMAIL_ADDRESS][DOMAIN_NAME]>" at bounding box center [872, 294] width 553 height 17
click at [900, 294] on p "from: [PERSON_NAME] <[EMAIL_ADDRESS][DOMAIN_NAME]>" at bounding box center [872, 294] width 553 height 17
copy p "[DOMAIN_NAME]"
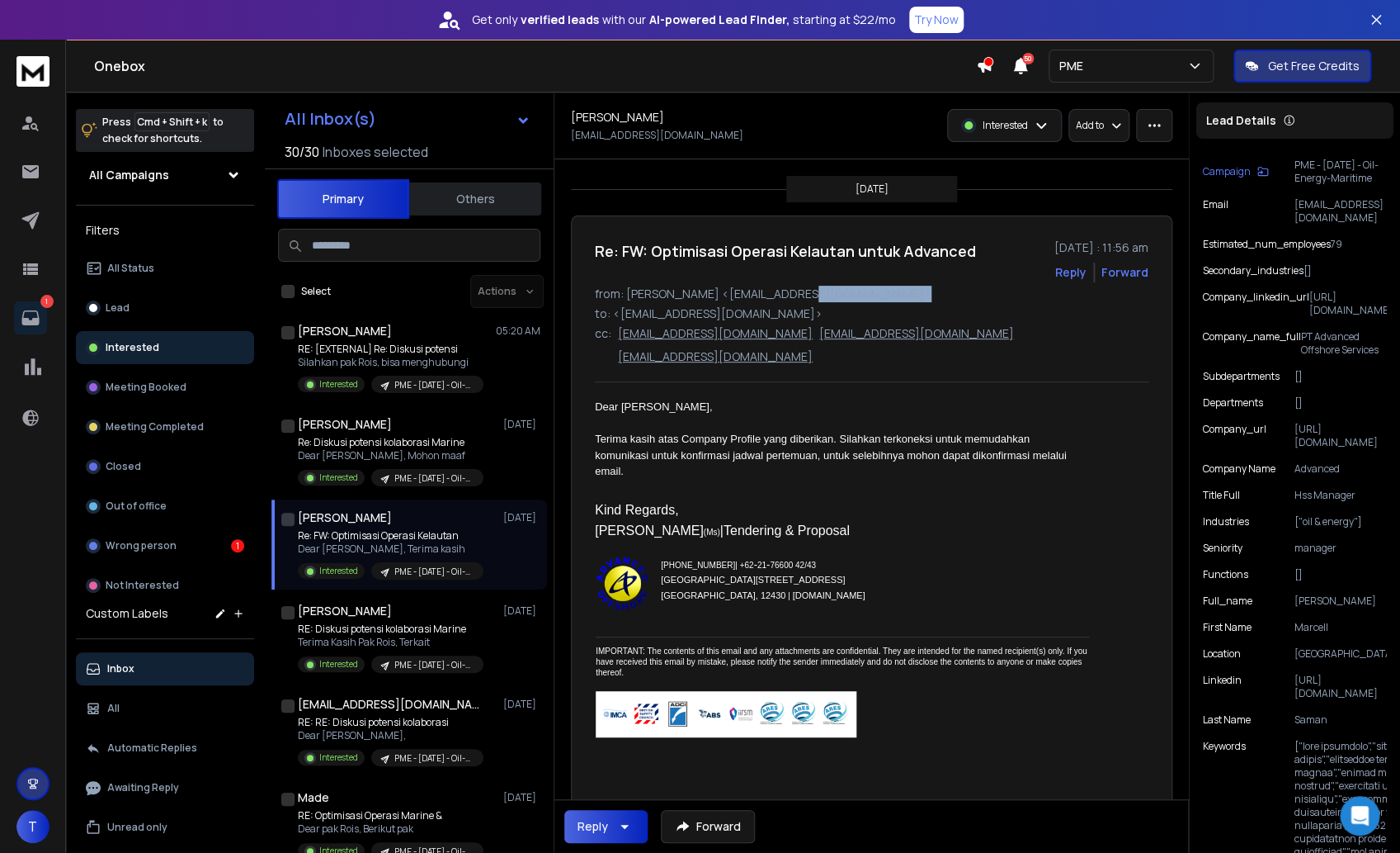
scroll to position [109, 0]
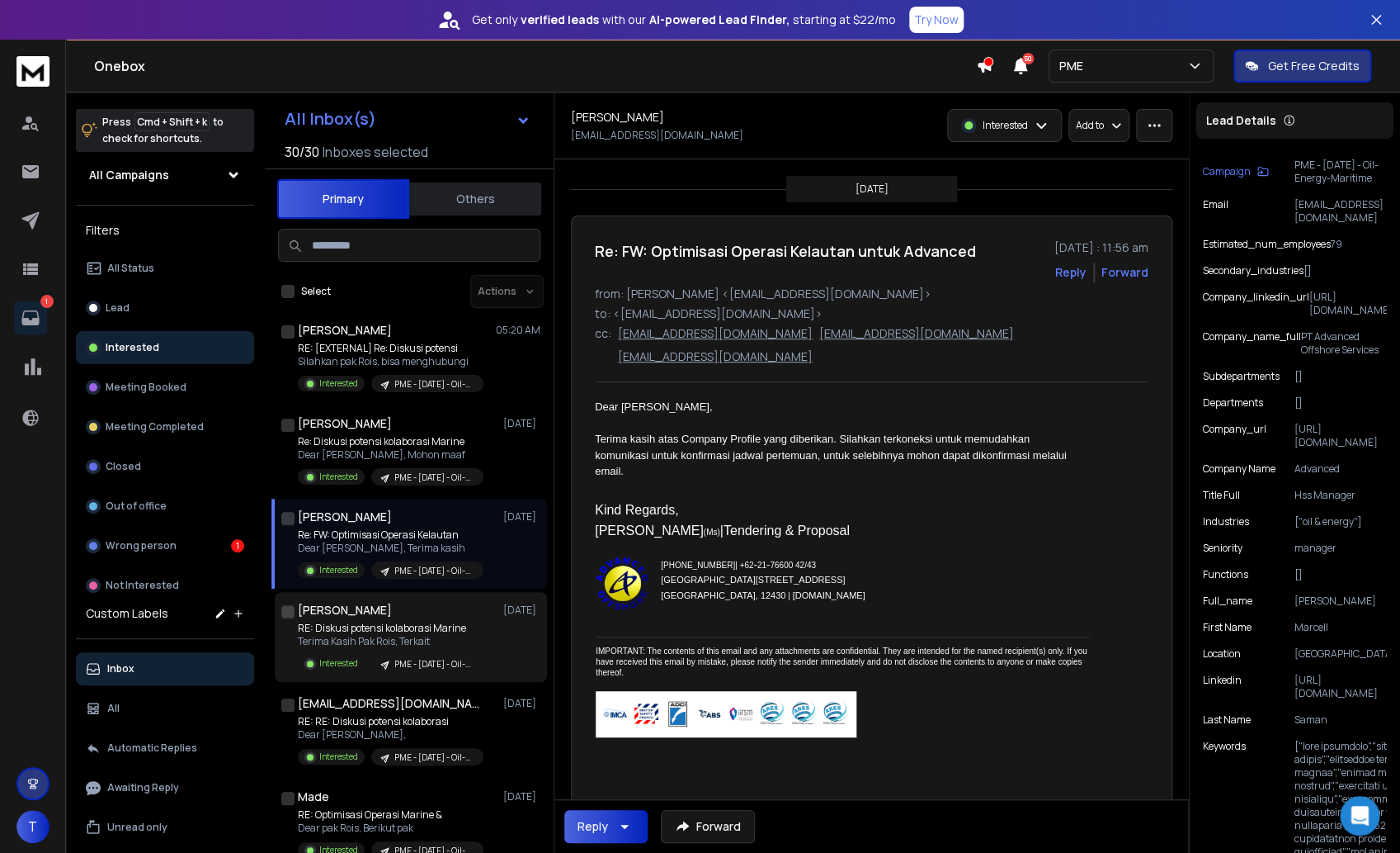
click at [351, 647] on p "Terima Kasih Pak Rois, Terkait" at bounding box center [390, 642] width 185 height 13
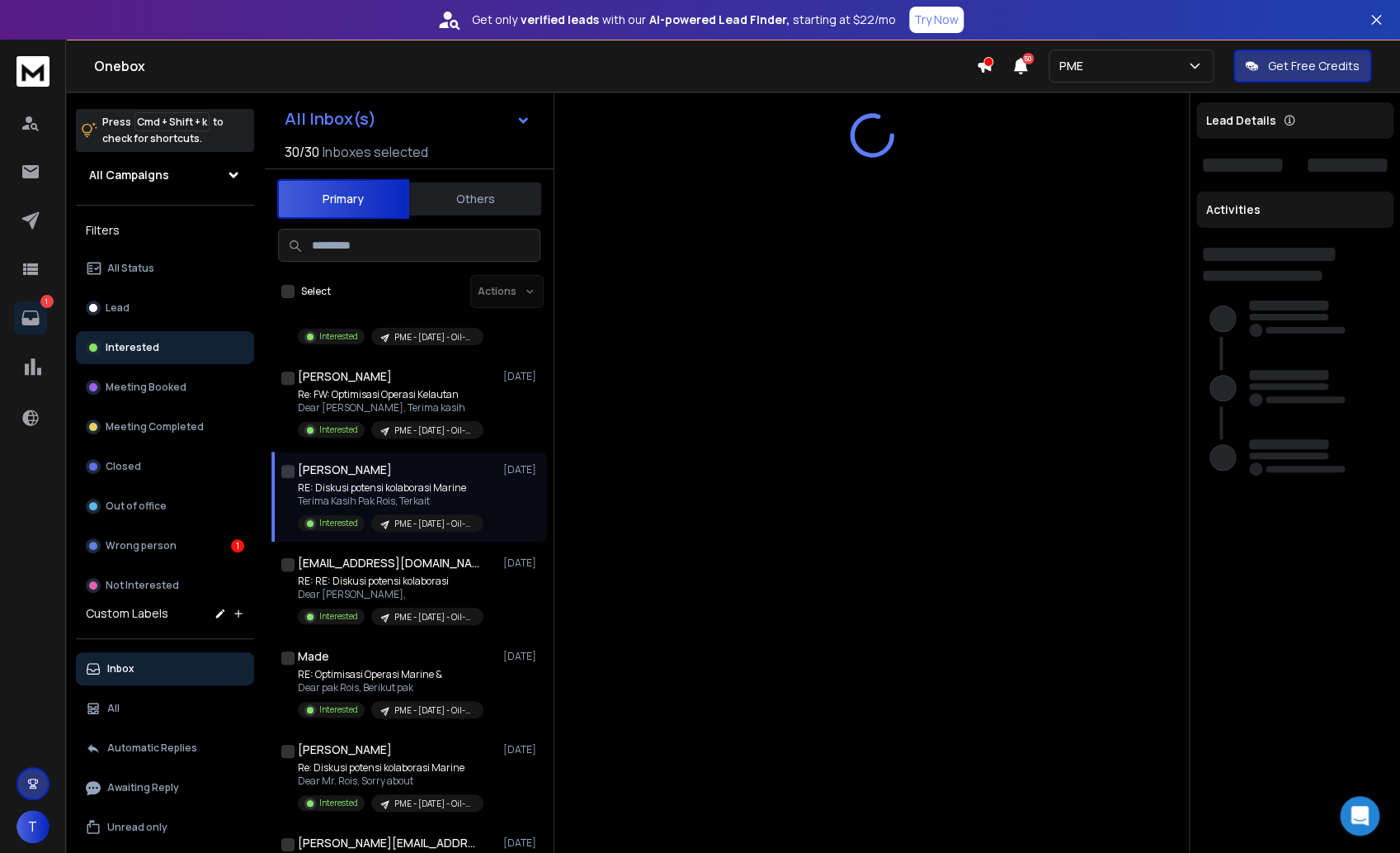
scroll to position [248, 0]
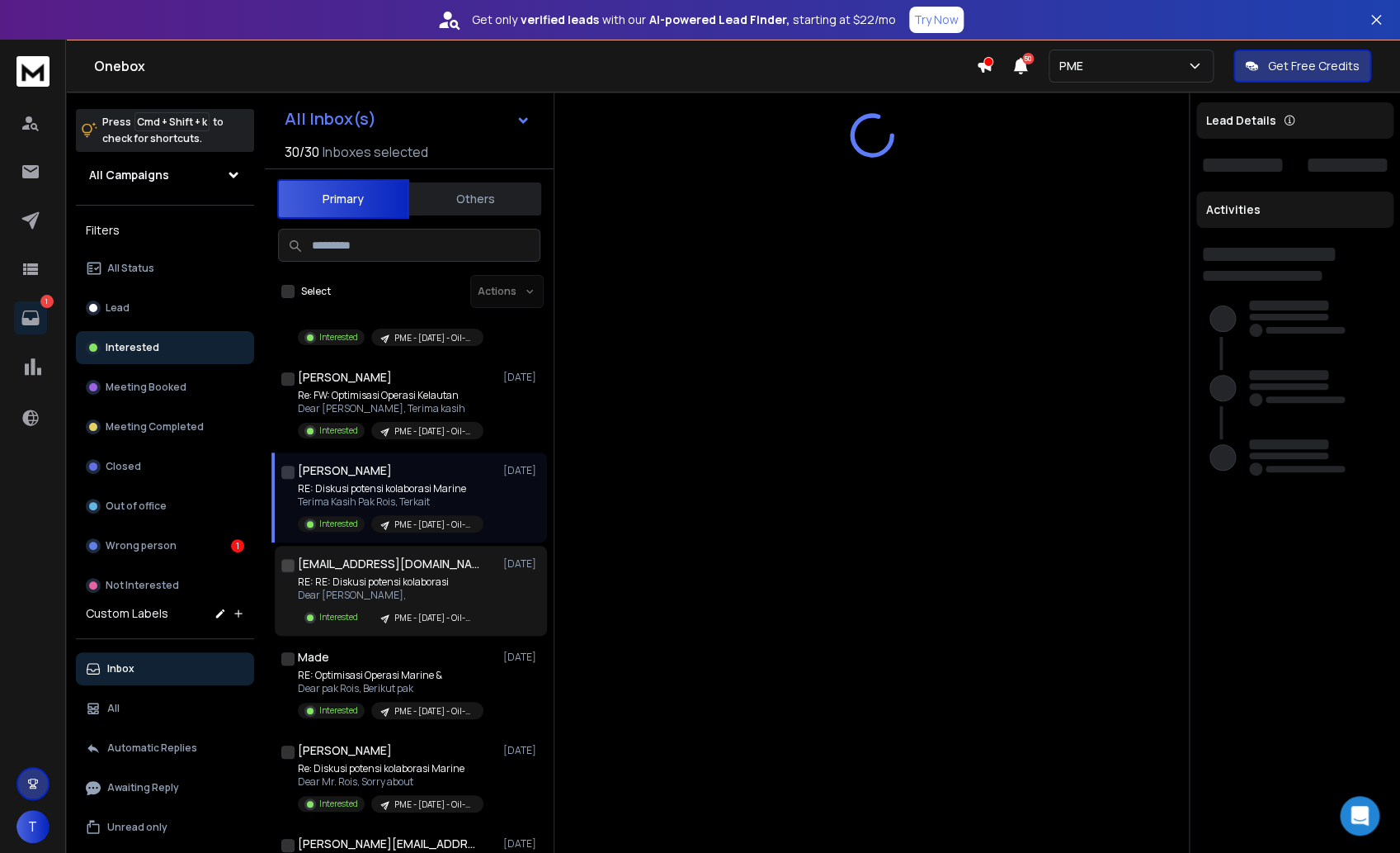
click at [408, 571] on h1 "[EMAIL_ADDRESS][DOMAIN_NAME]" at bounding box center [388, 564] width 182 height 17
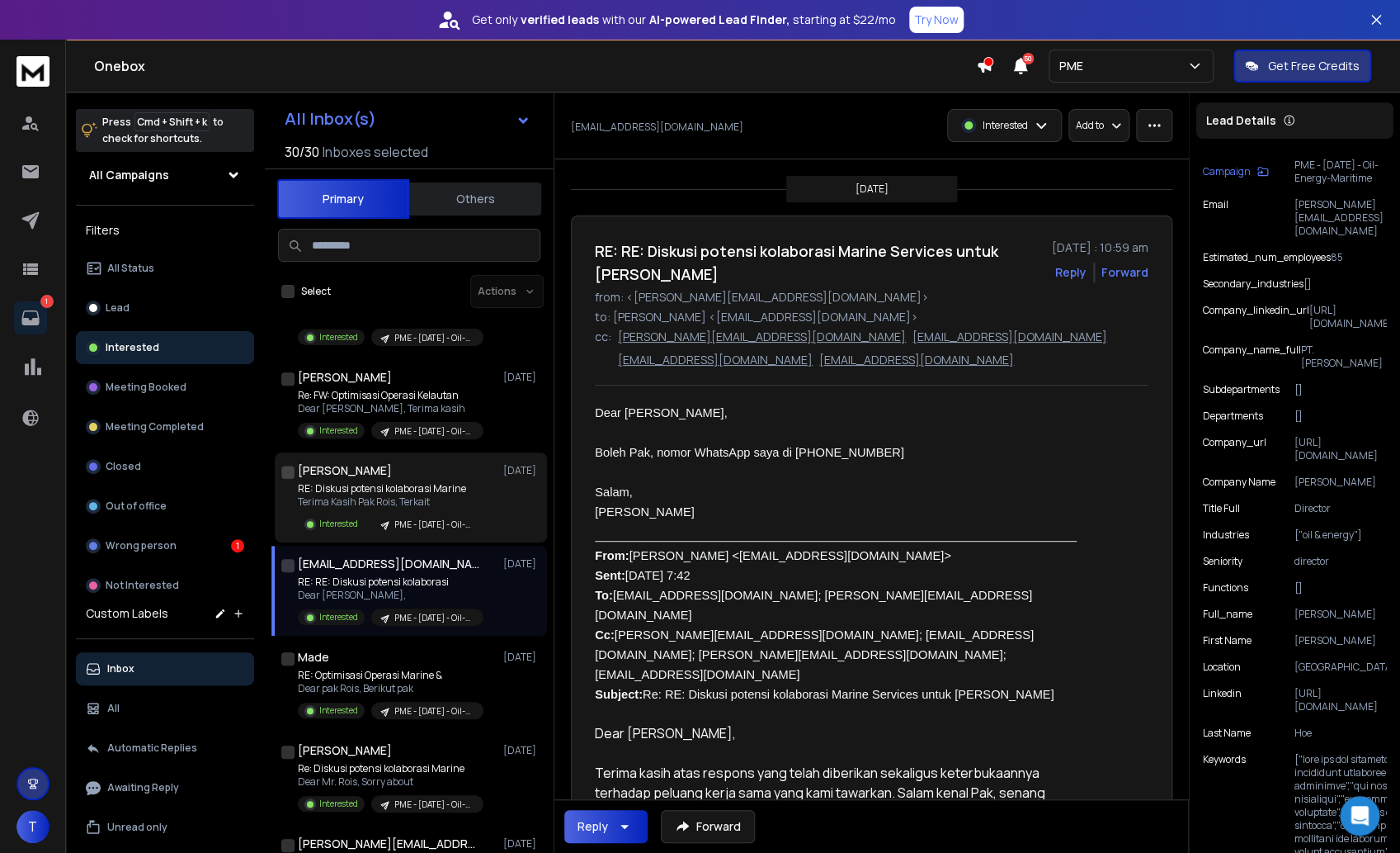
click at [381, 475] on div "[PERSON_NAME] [DATE]" at bounding box center [418, 471] width 242 height 17
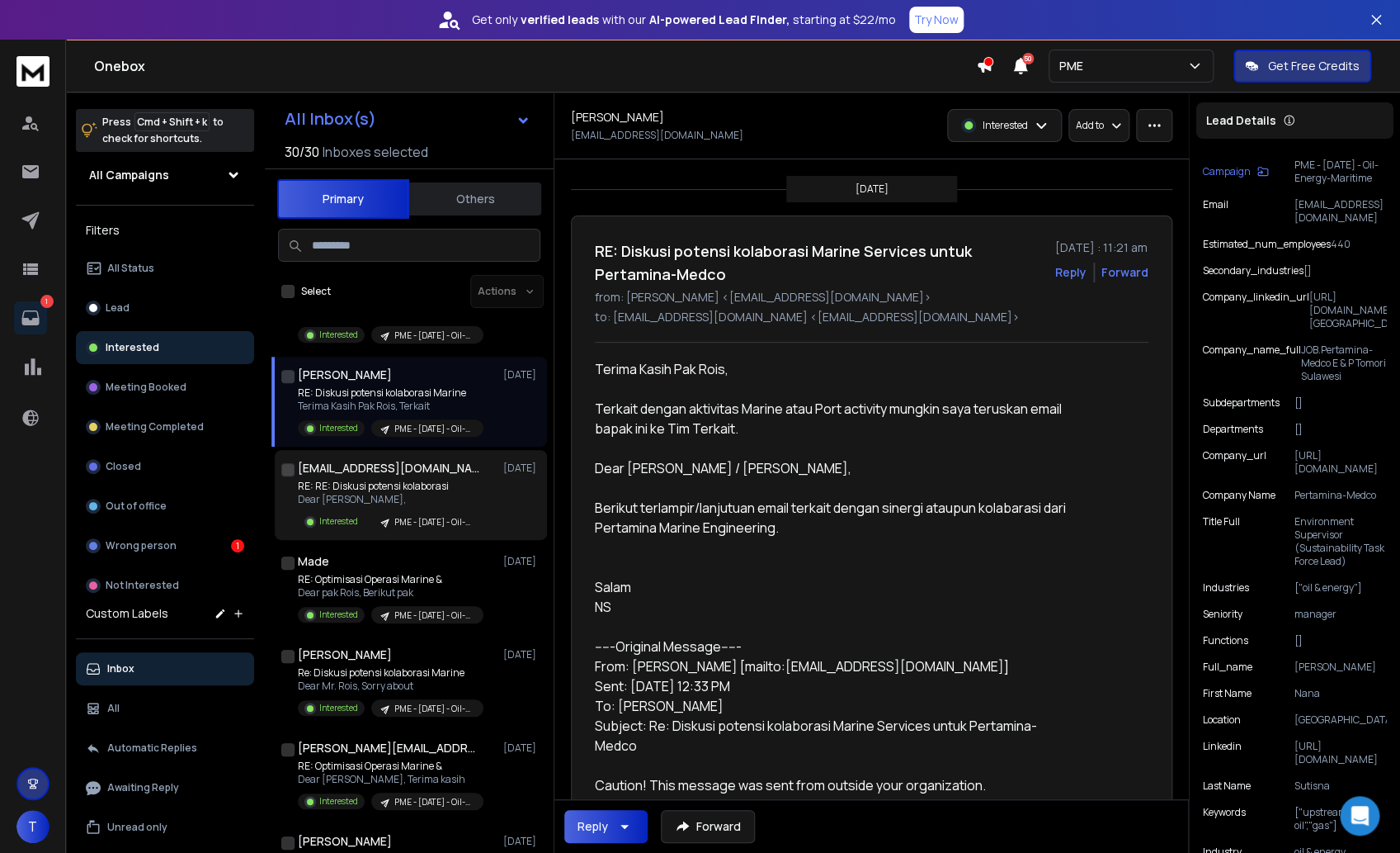
scroll to position [345, 0]
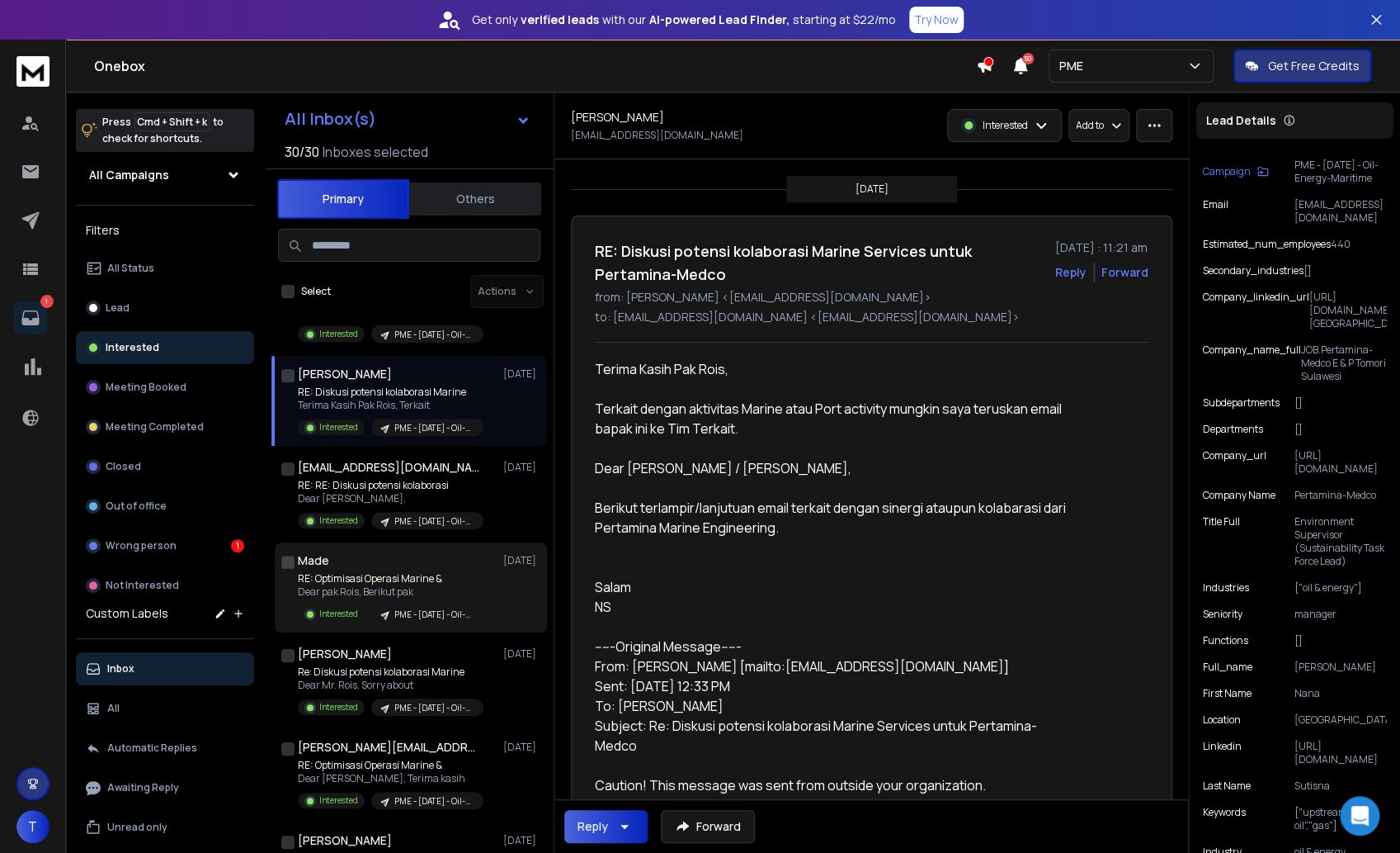
click at [395, 553] on div "Made [DATE]" at bounding box center [418, 561] width 242 height 17
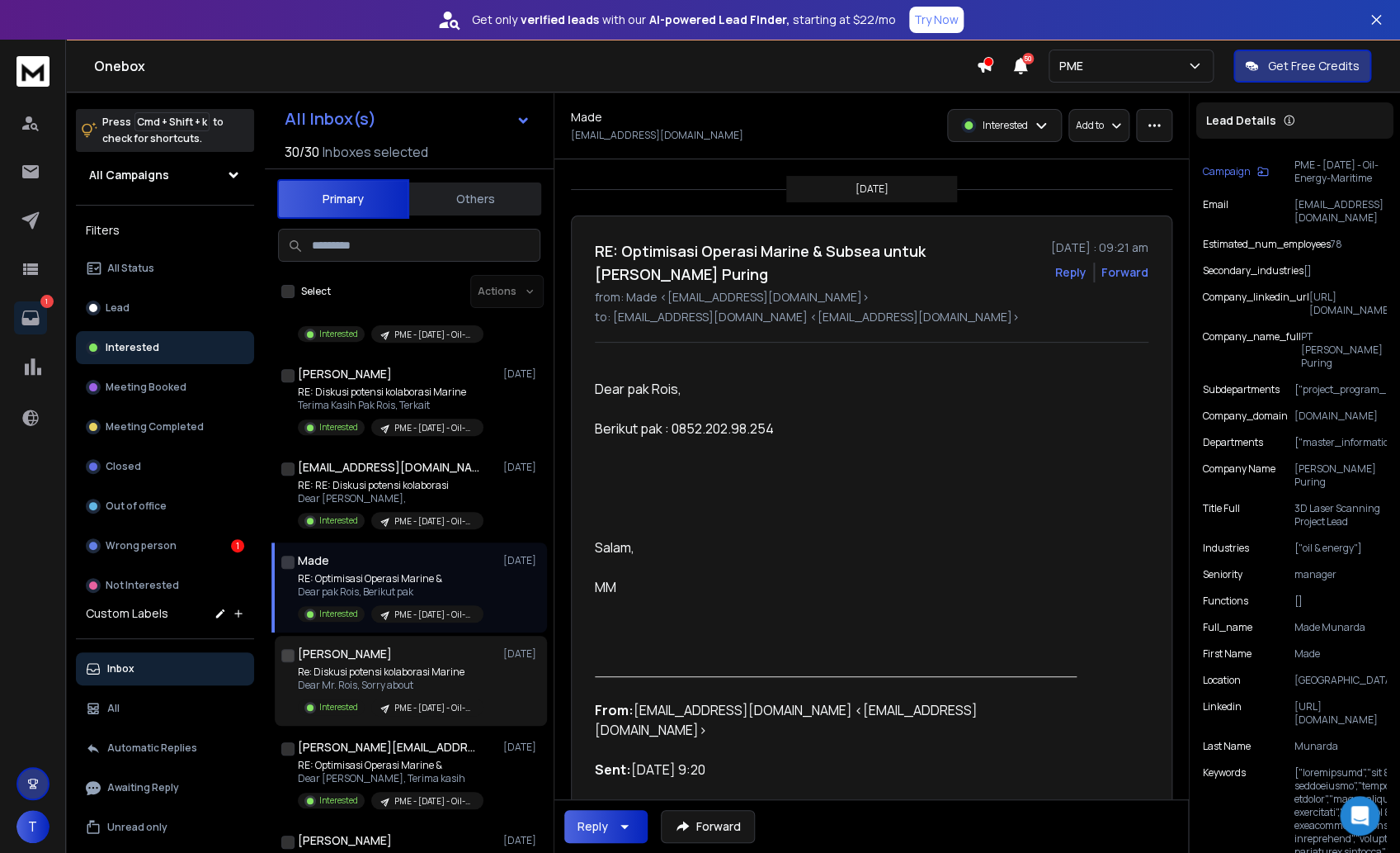
click at [392, 658] on h1 "[PERSON_NAME]" at bounding box center [345, 654] width 94 height 17
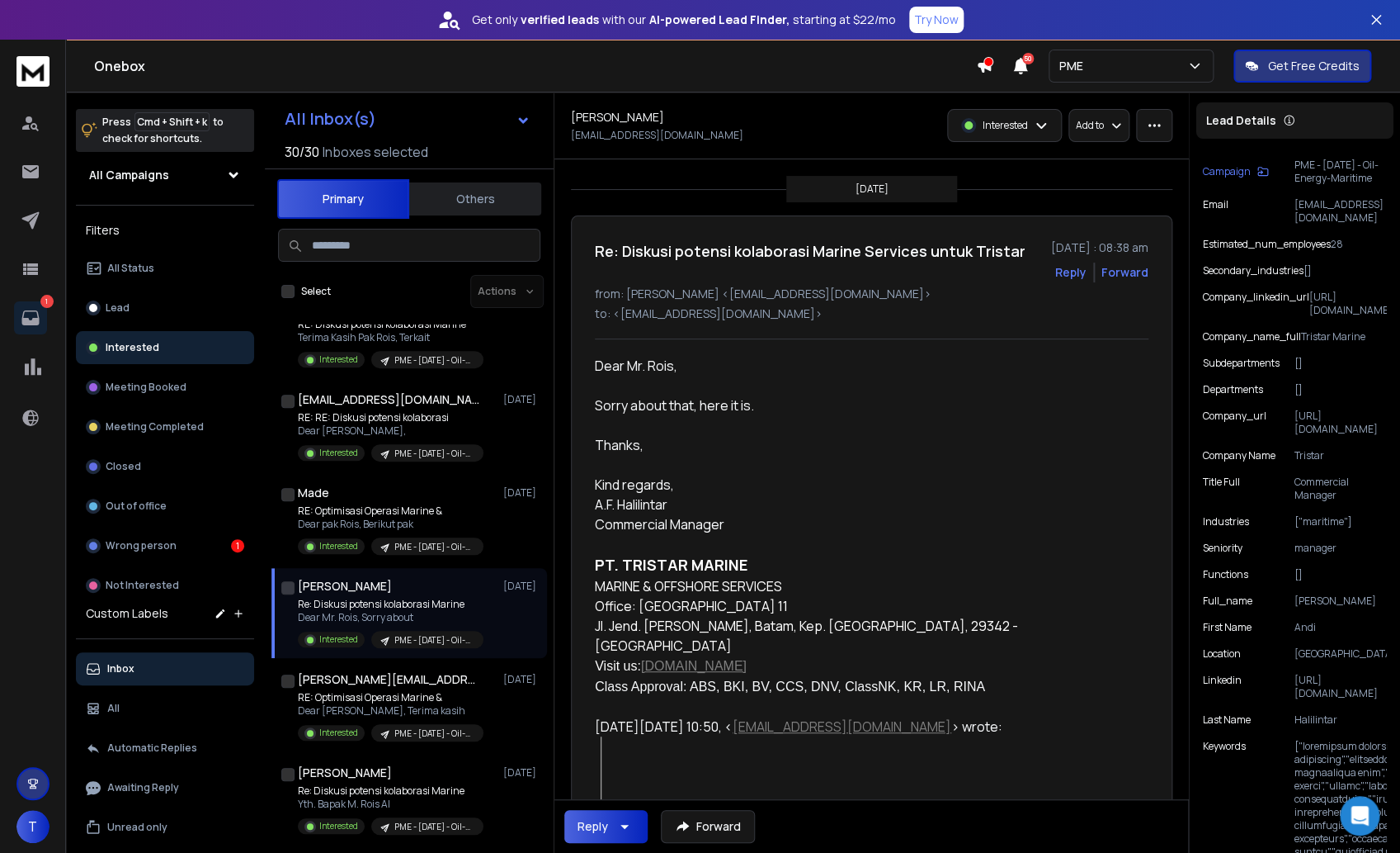
scroll to position [412, 0]
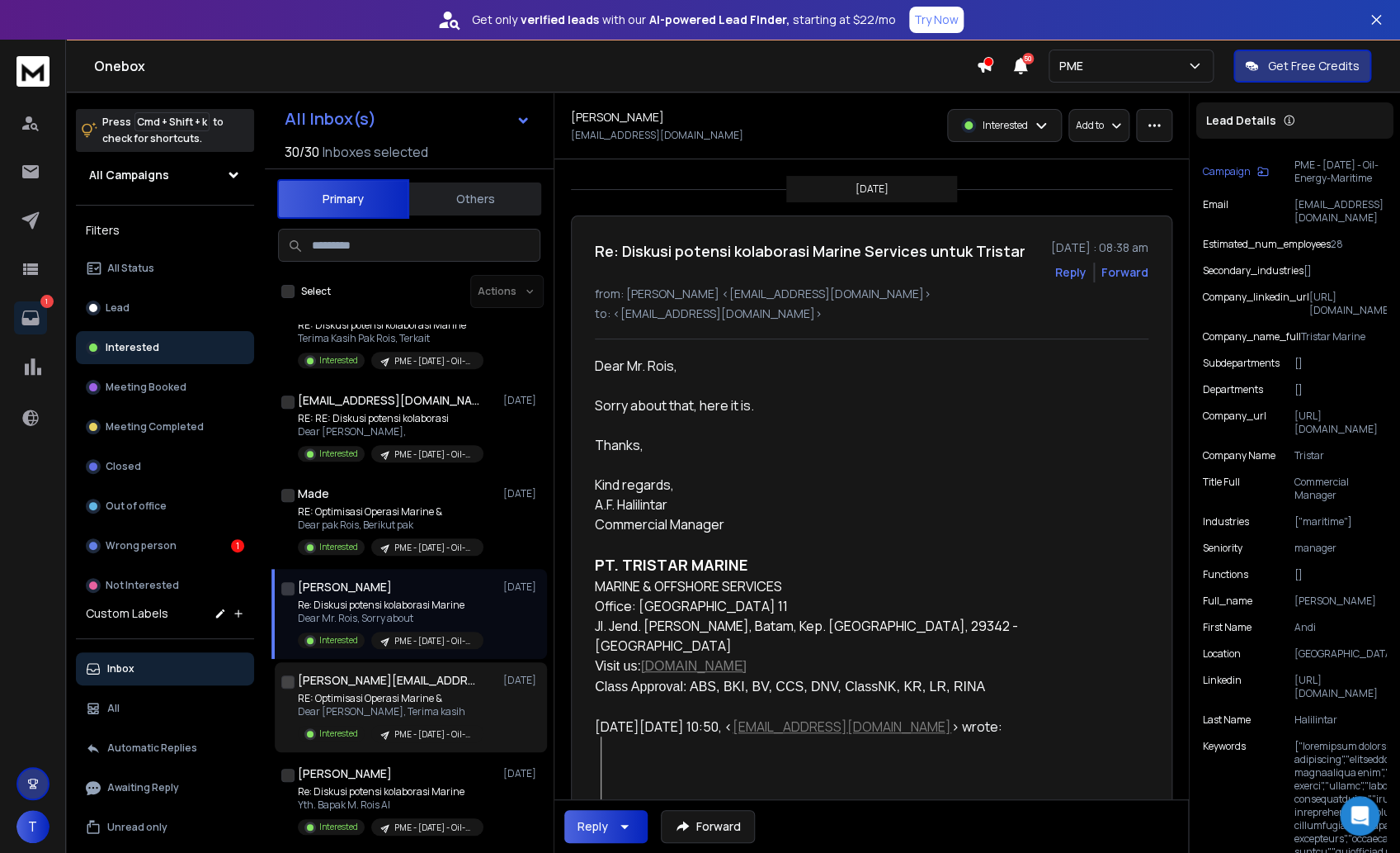
click at [395, 693] on p "RE: Optimisasi Operasi Marine &" at bounding box center [390, 699] width 185 height 13
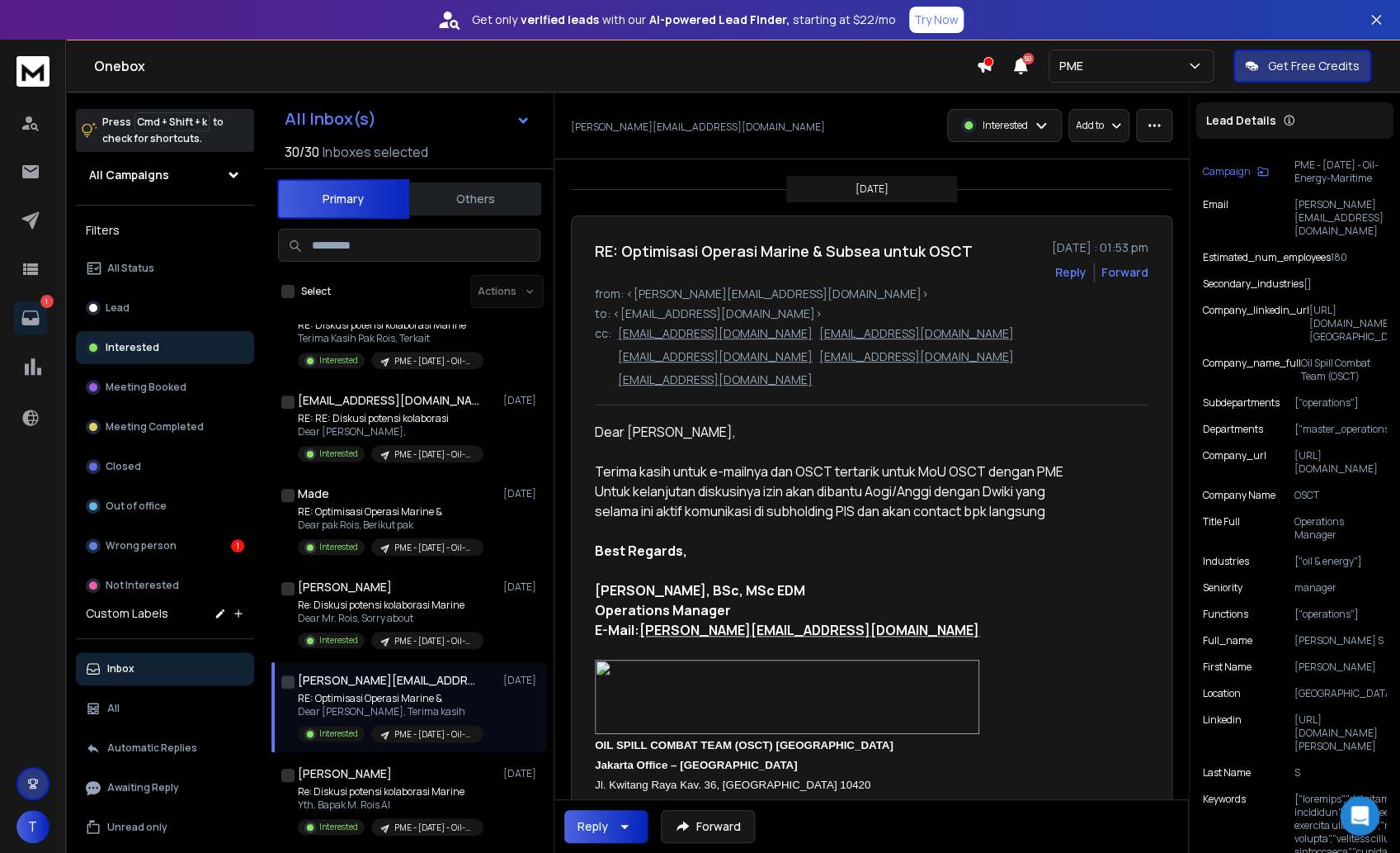
click at [638, 293] on p "from: <[PERSON_NAME][EMAIL_ADDRESS][DOMAIN_NAME]>" at bounding box center [872, 294] width 553 height 17
click at [715, 292] on p "from: <[PERSON_NAME][EMAIL_ADDRESS][DOMAIN_NAME]>" at bounding box center [872, 294] width 553 height 17
copy p "[PERSON_NAME][EMAIL_ADDRESS][DOMAIN_NAME]"
